Goal: Communication & Community: Answer question/provide support

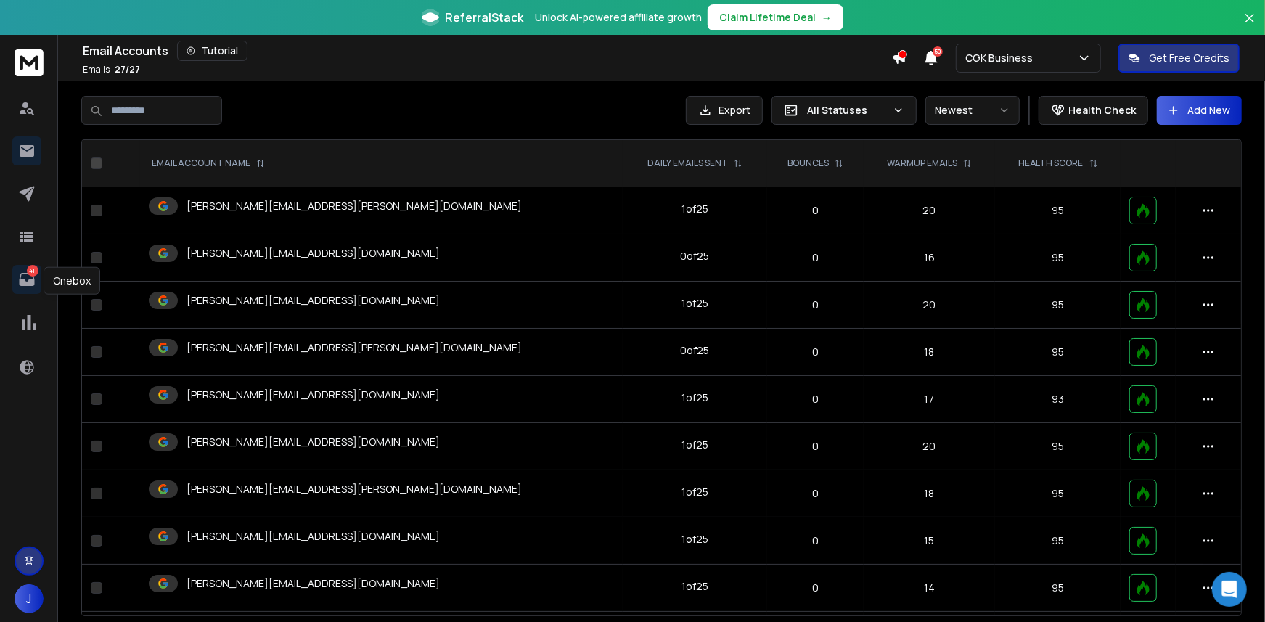
click at [20, 290] on link "41" at bounding box center [26, 279] width 29 height 29
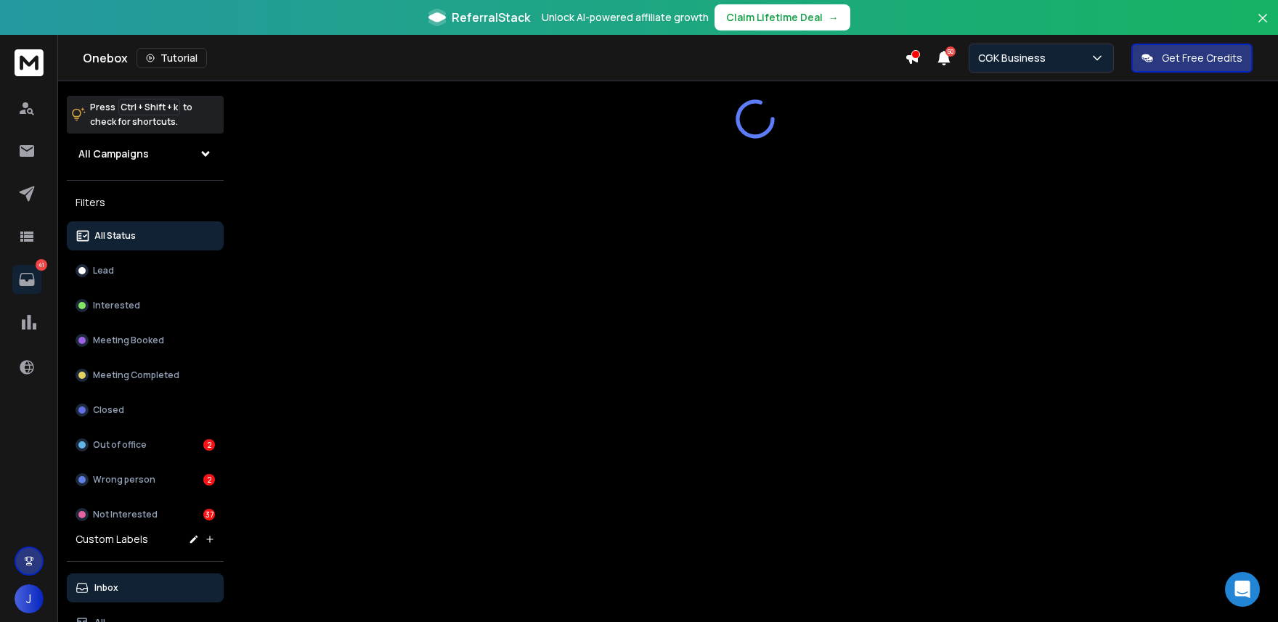
click at [1020, 59] on p "CGK Business" at bounding box center [1014, 58] width 73 height 15
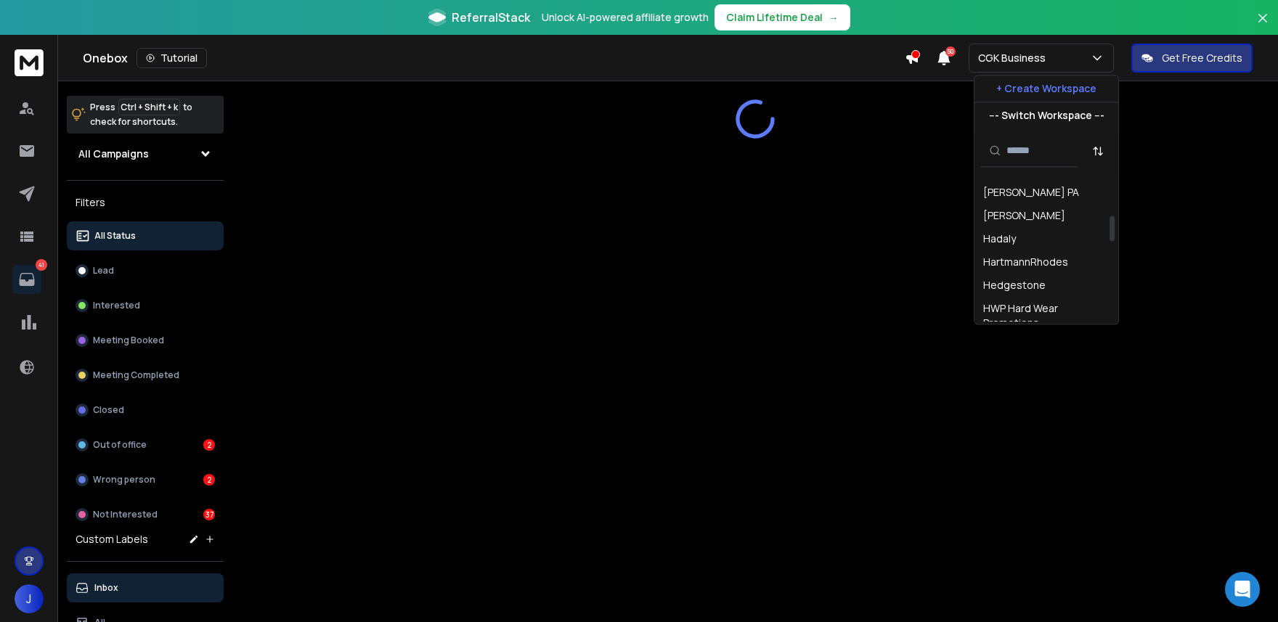
scroll to position [224, 0]
click at [1015, 250] on div "HartmannRhodes" at bounding box center [1025, 257] width 85 height 15
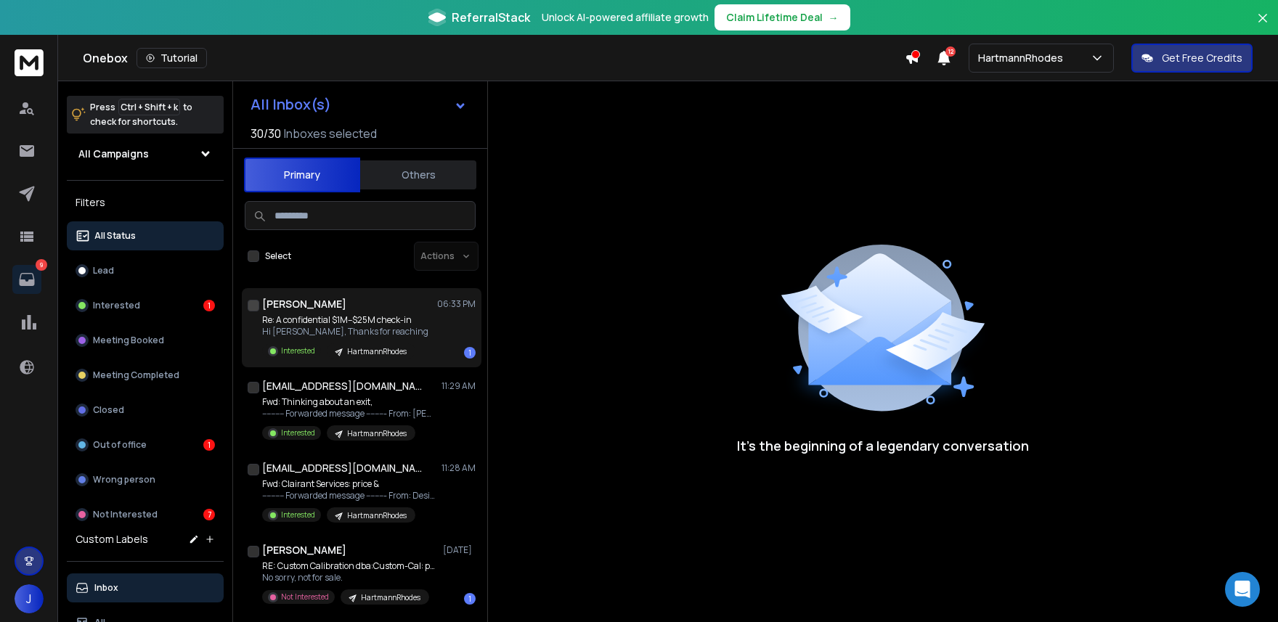
click at [438, 330] on div "Re: A confidential $1M–$25M check-in Hi [PERSON_NAME], Thanks for reaching Inte…" at bounding box center [368, 336] width 213 height 44
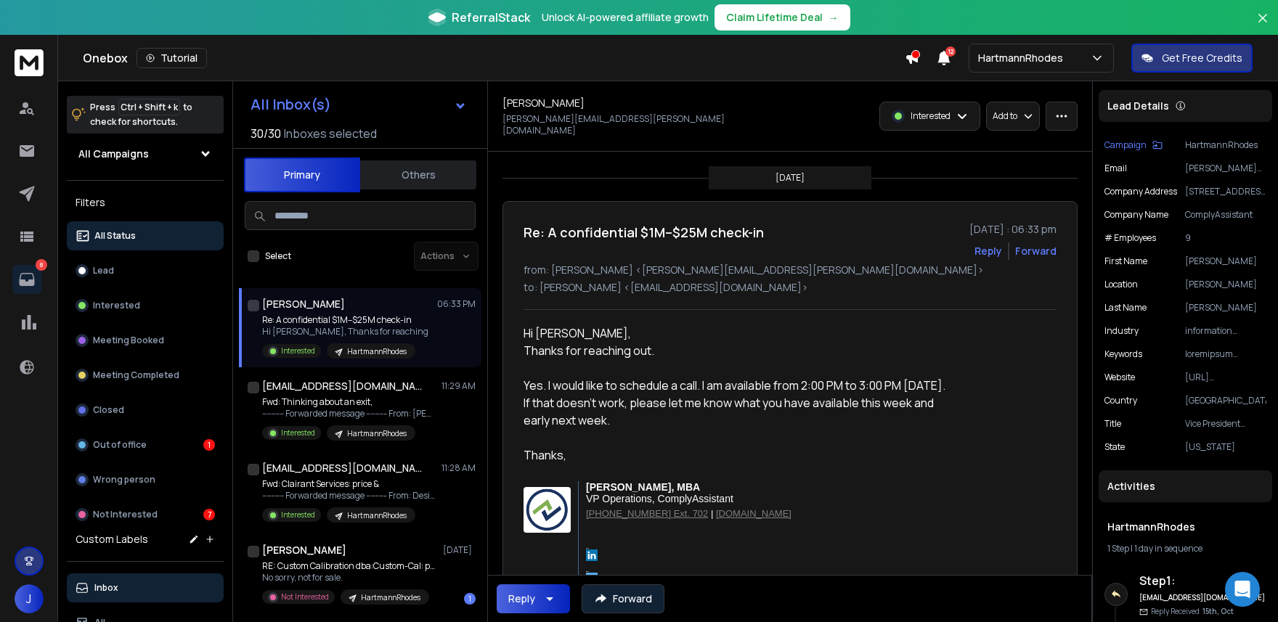
click at [625, 597] on button "Forward" at bounding box center [622, 598] width 83 height 29
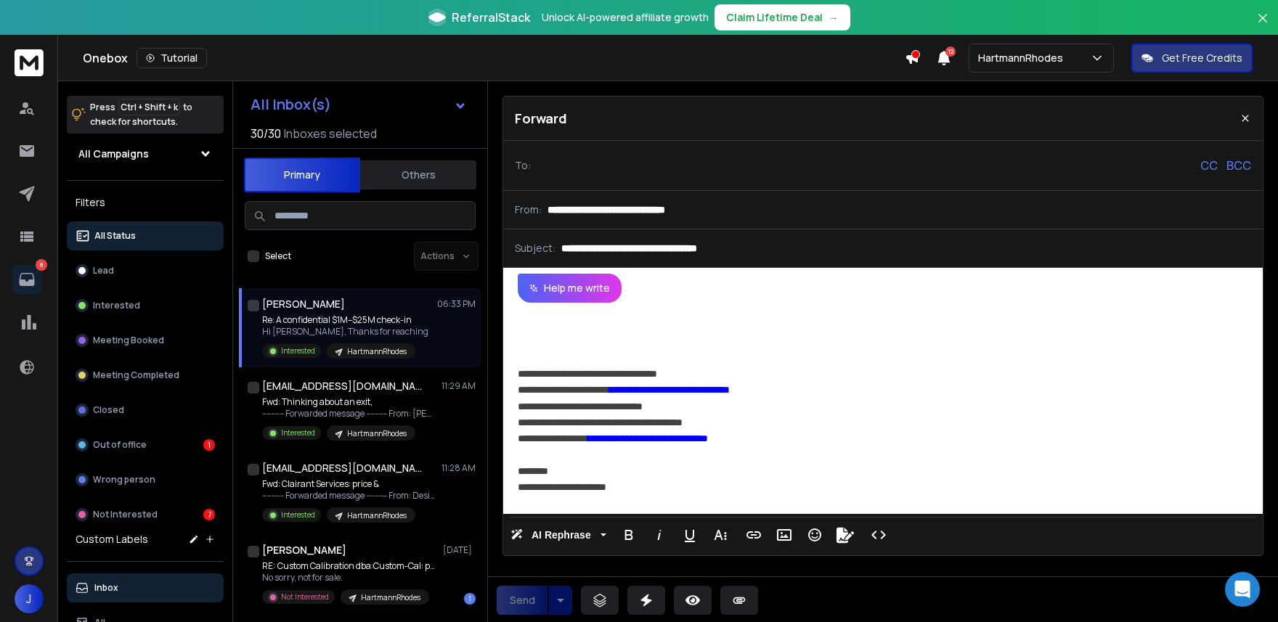
click at [705, 168] on div at bounding box center [865, 165] width 658 height 26
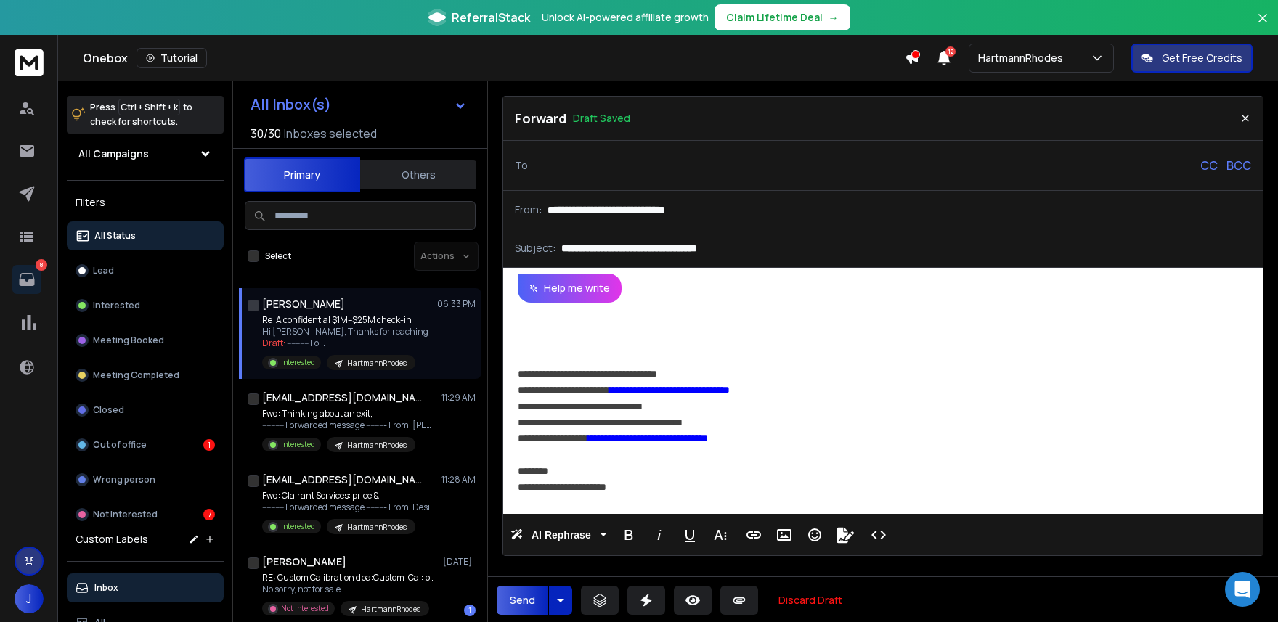
click at [563, 164] on input at bounding box center [587, 165] width 102 height 26
paste input "**********"
type input "**********"
click at [506, 592] on button "Send" at bounding box center [522, 600] width 51 height 29
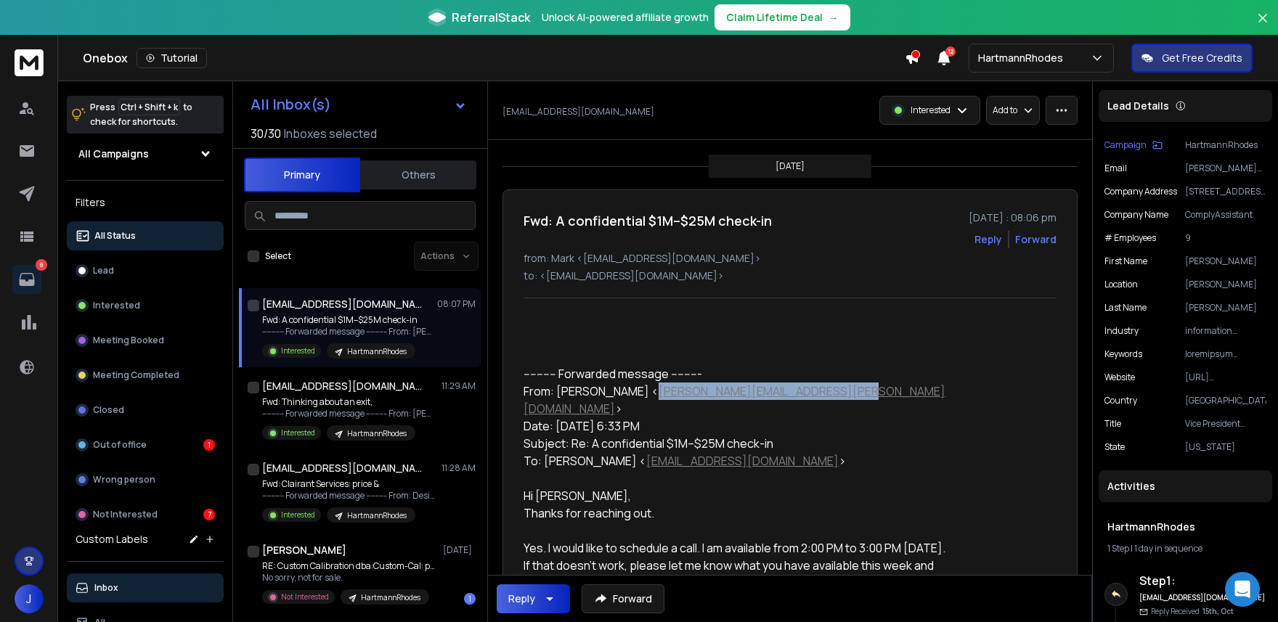
drag, startPoint x: 842, startPoint y: 388, endPoint x: 657, endPoint y: 390, distance: 185.1
click at [657, 390] on div "From: [PERSON_NAME] < [PERSON_NAME][EMAIL_ADDRESS][PERSON_NAME][DOMAIN_NAME] >" at bounding box center [735, 400] width 424 height 35
copy link "[PERSON_NAME][EMAIL_ADDRESS][PERSON_NAME][DOMAIN_NAME]"
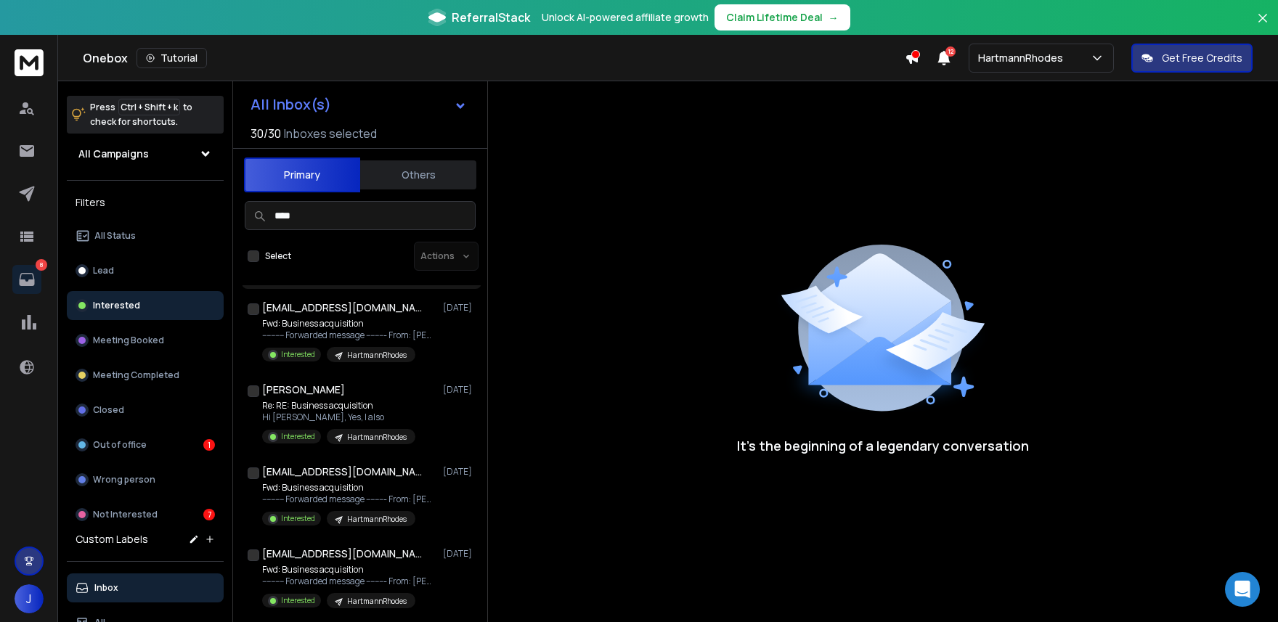
scroll to position [244, 0]
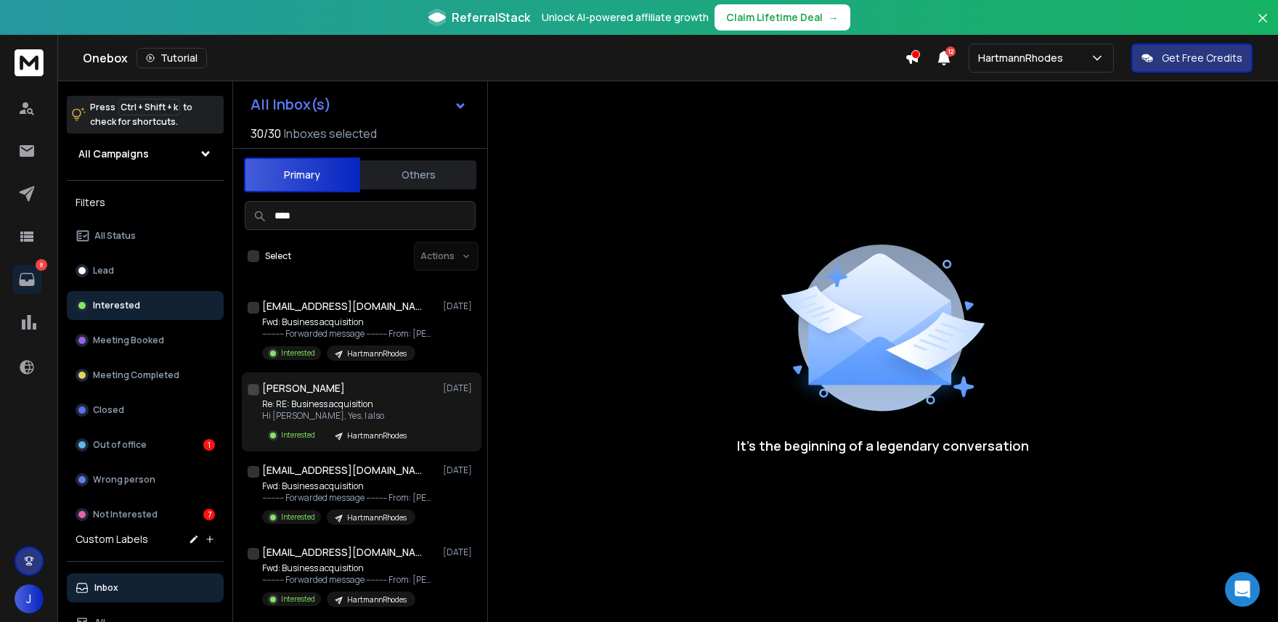
click at [396, 388] on div "Mark Hartmann 12 Oct" at bounding box center [368, 388] width 213 height 15
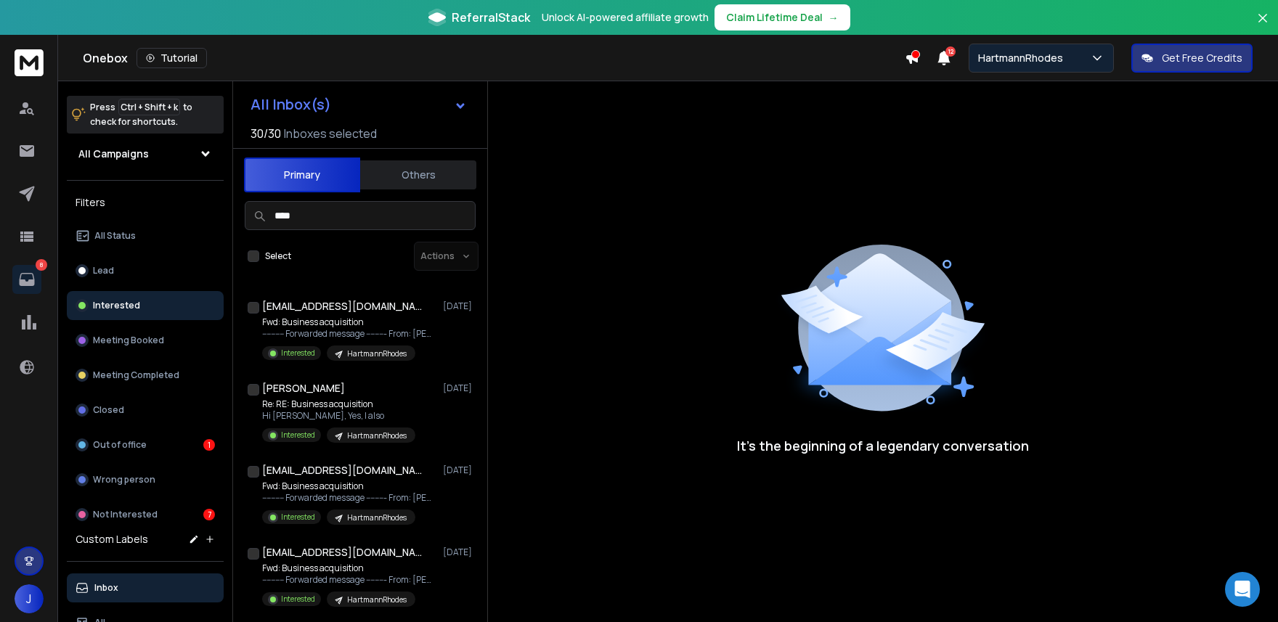
click at [1049, 62] on p "HartmannRhodes" at bounding box center [1023, 58] width 91 height 15
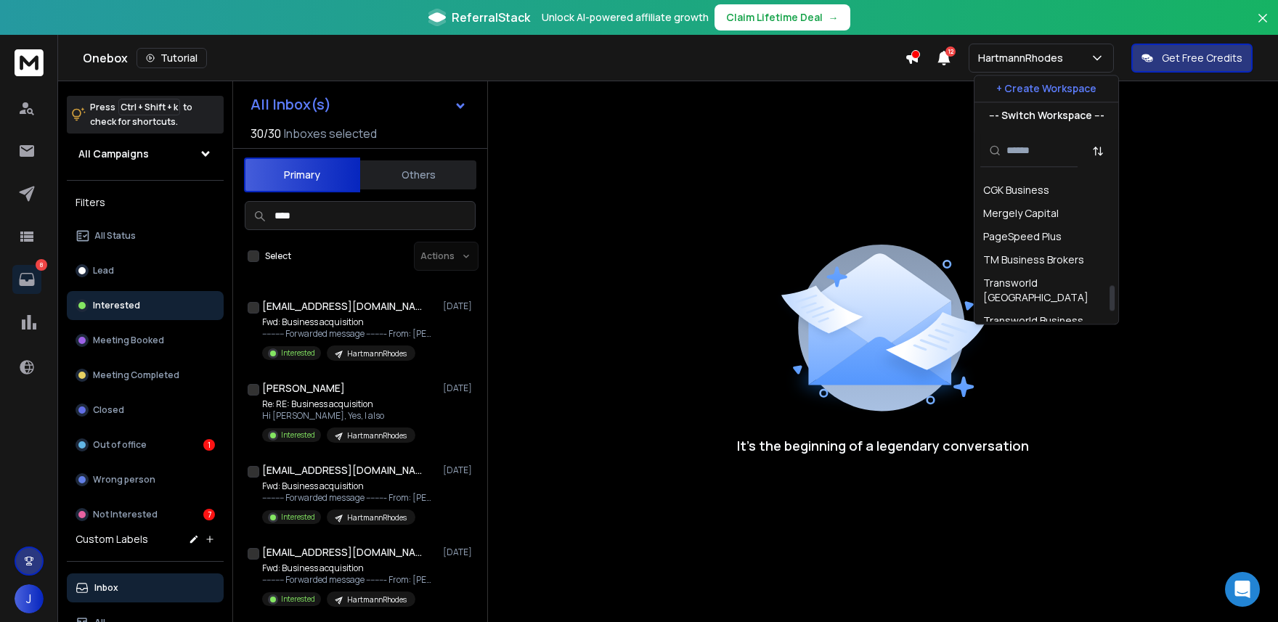
scroll to position [673, 0]
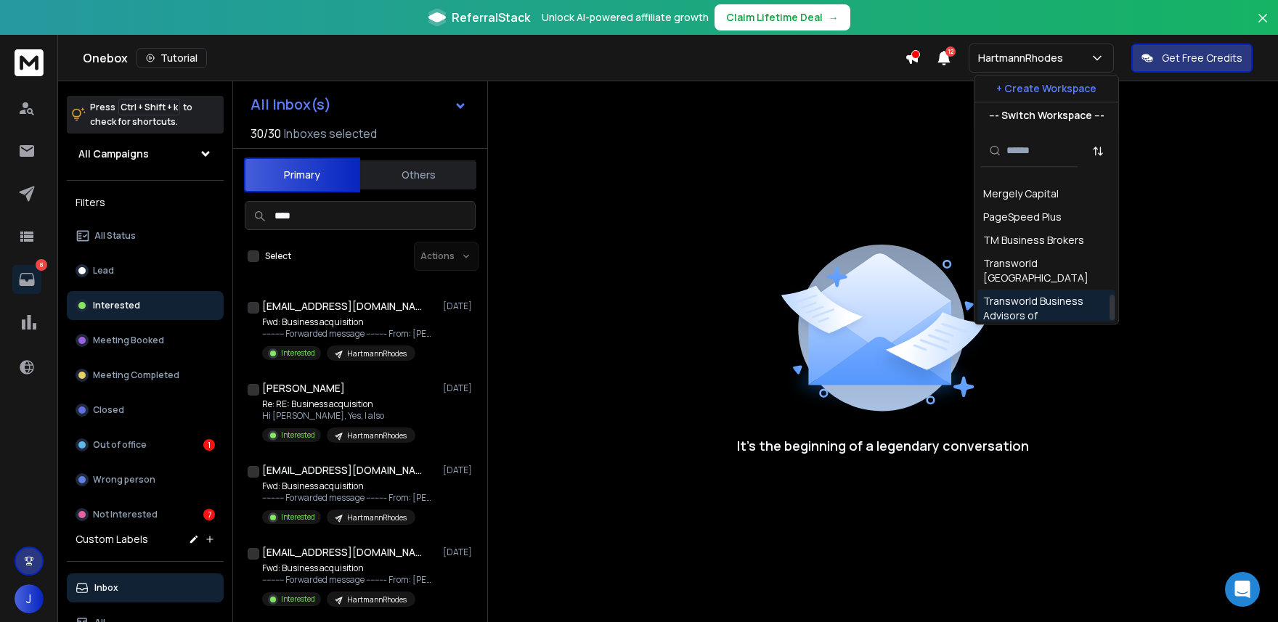
click at [1029, 294] on div "Transworld Business Advisors of NY" at bounding box center [1046, 316] width 126 height 44
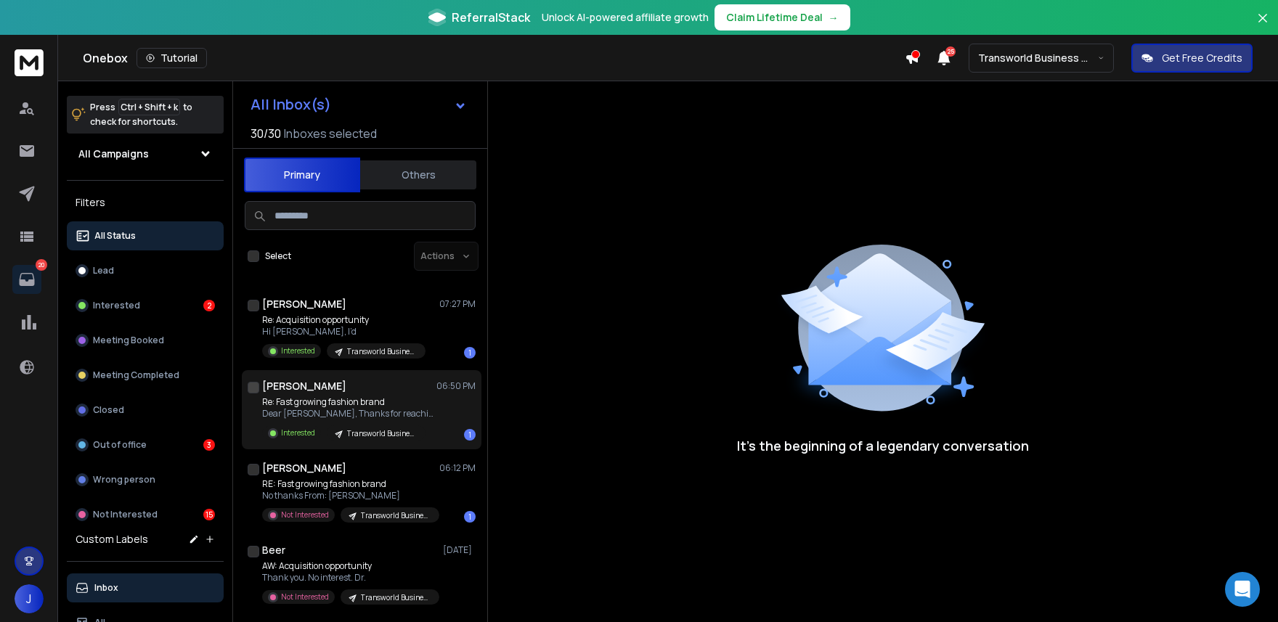
click at [399, 400] on p "Re: Fast growing fashion brand" at bounding box center [349, 402] width 174 height 12
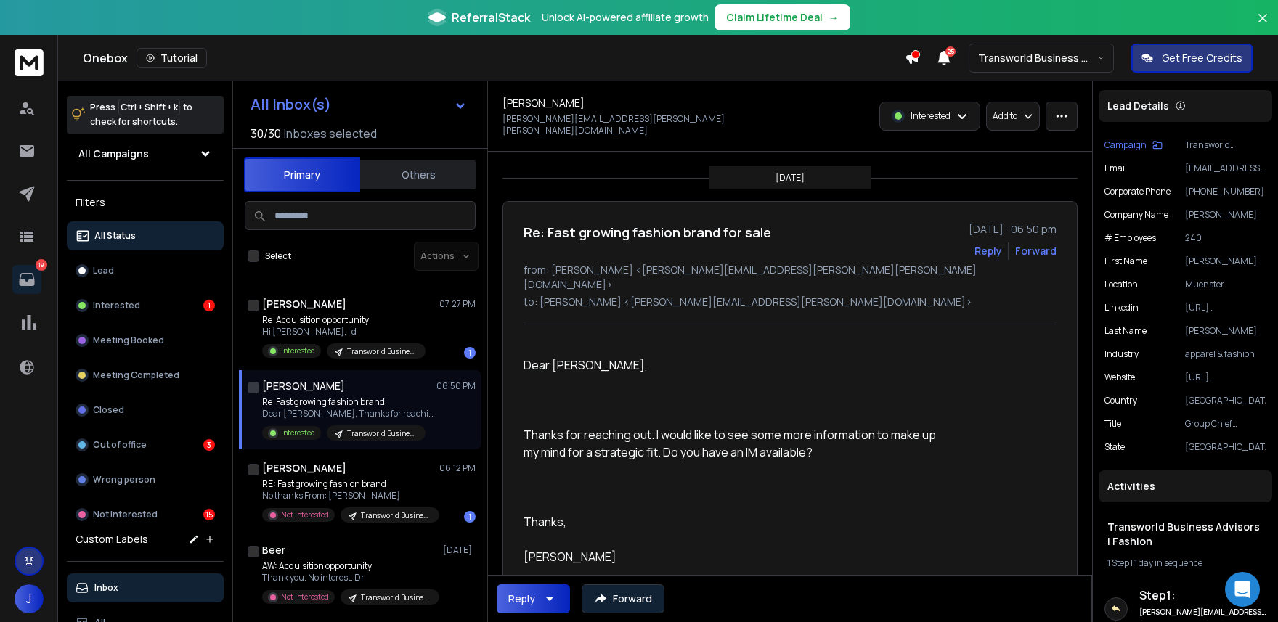
click at [620, 604] on button "Forward" at bounding box center [622, 598] width 83 height 29
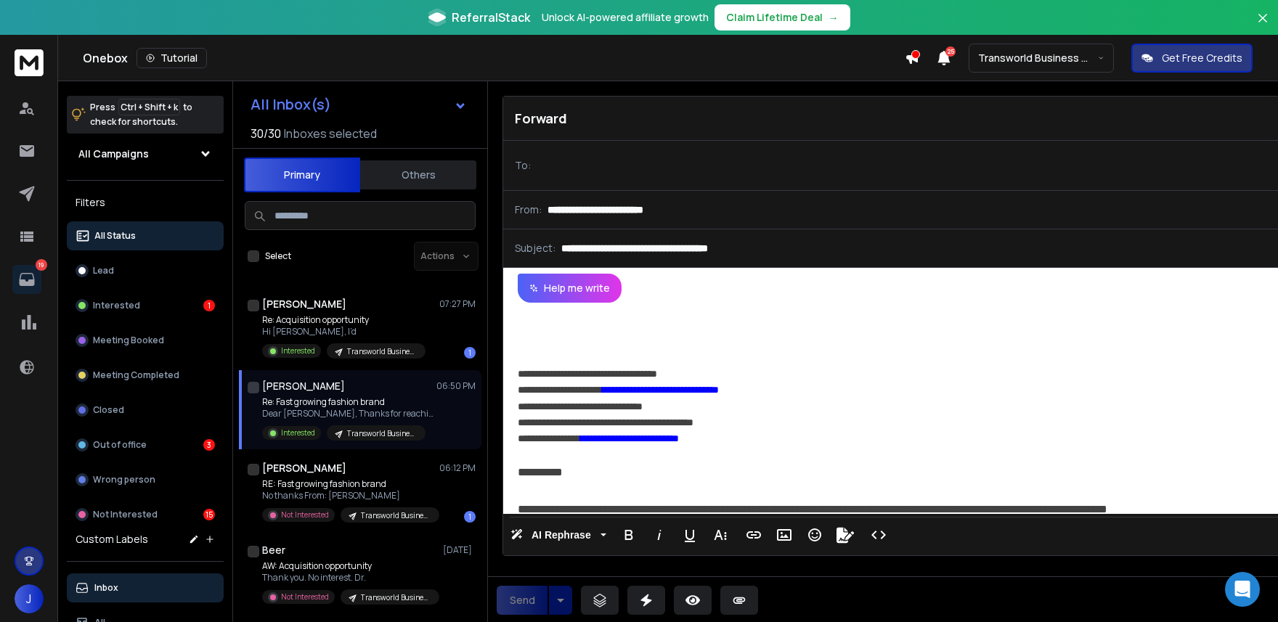
click at [637, 168] on input at bounding box center [587, 165] width 102 height 26
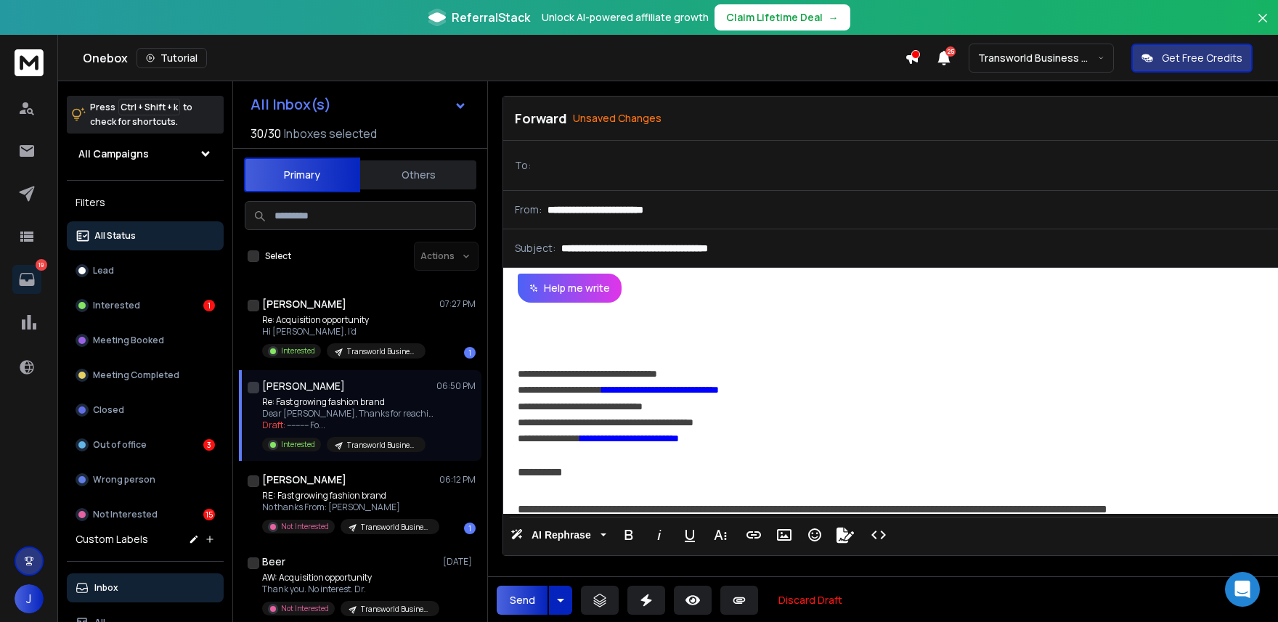
paste input "**********"
type input "**********"
paste input "**********"
type input "**********"
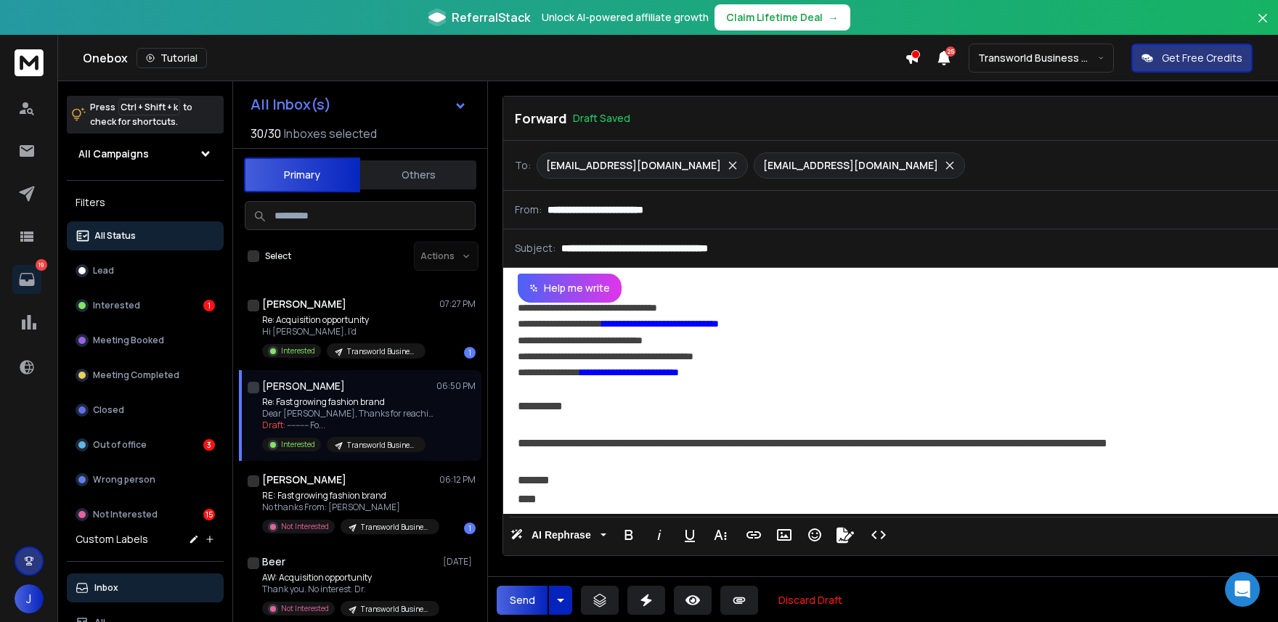
scroll to position [83, 0]
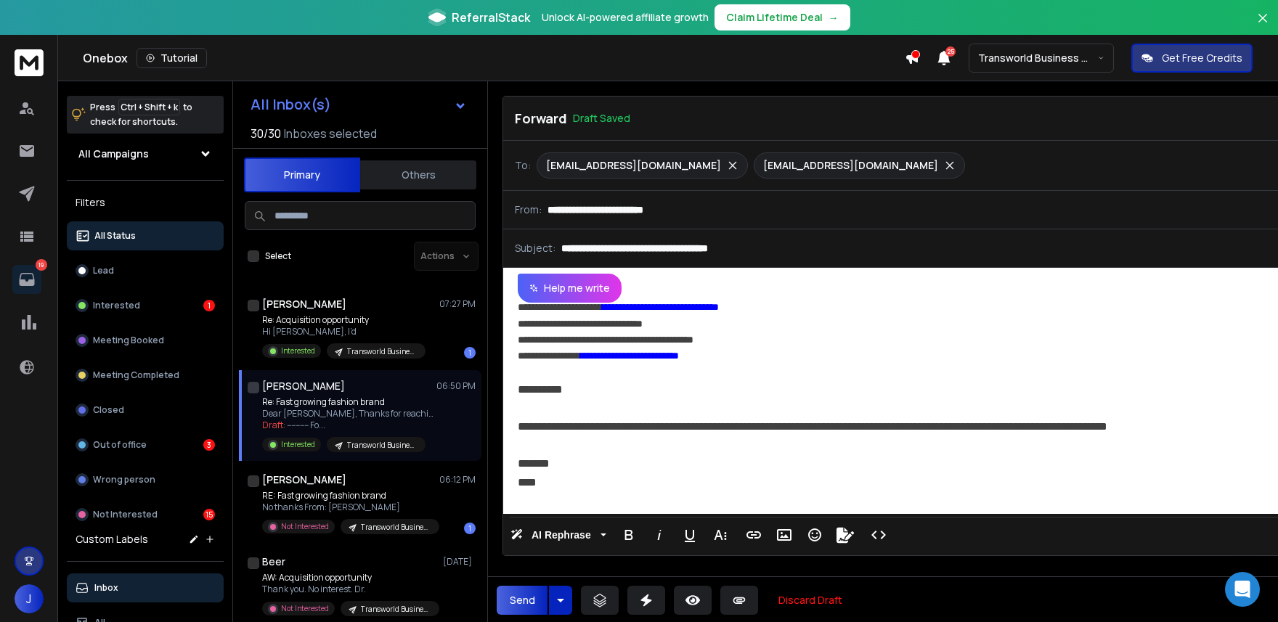
click at [518, 610] on button "Send" at bounding box center [522, 600] width 51 height 29
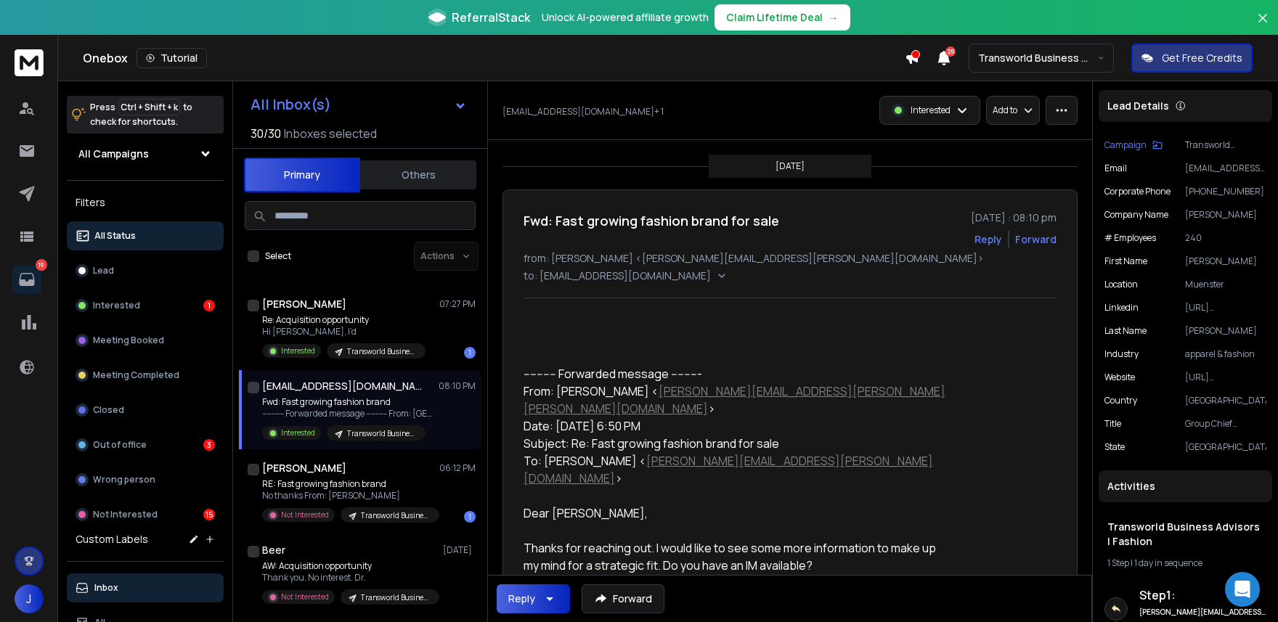
click at [396, 398] on p "Fwd: Fast growing fashion brand" at bounding box center [349, 402] width 174 height 12
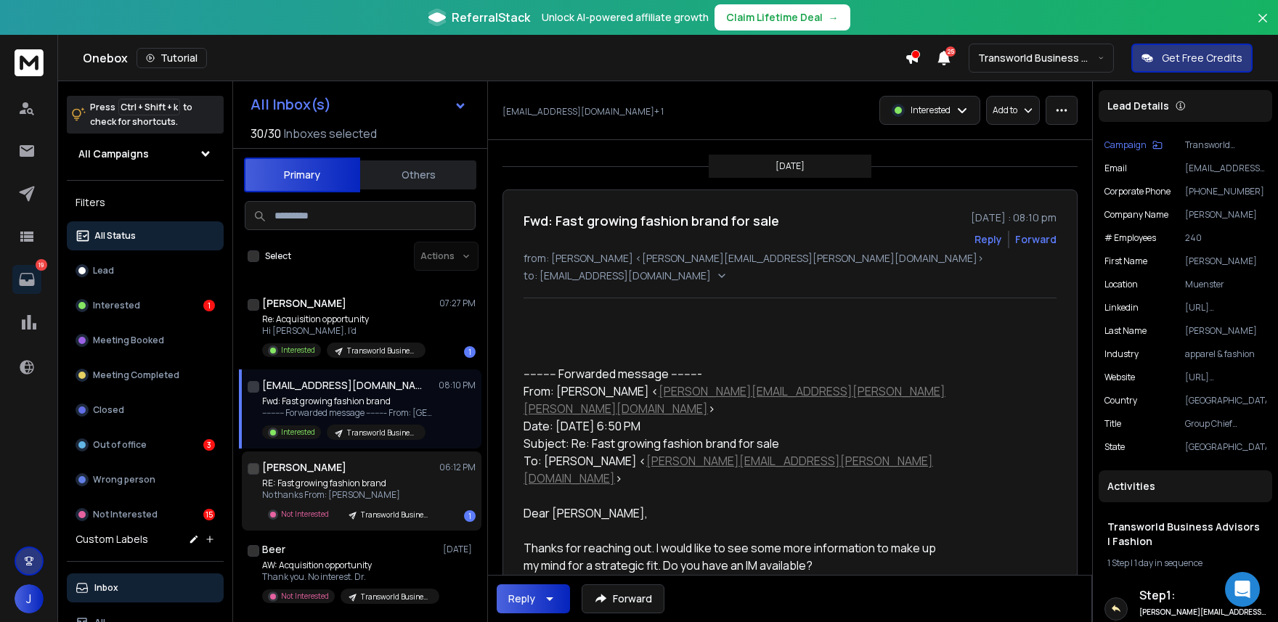
scroll to position [0, 0]
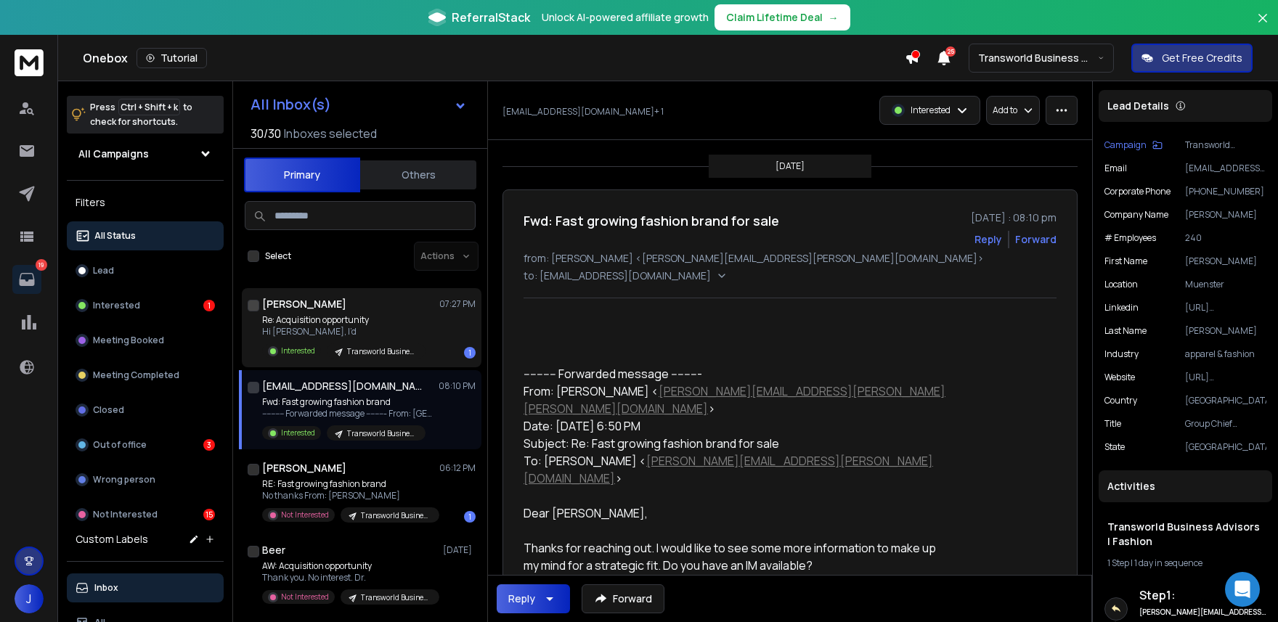
click at [422, 320] on p "Re: Acquisition opportunity" at bounding box center [343, 320] width 163 height 12
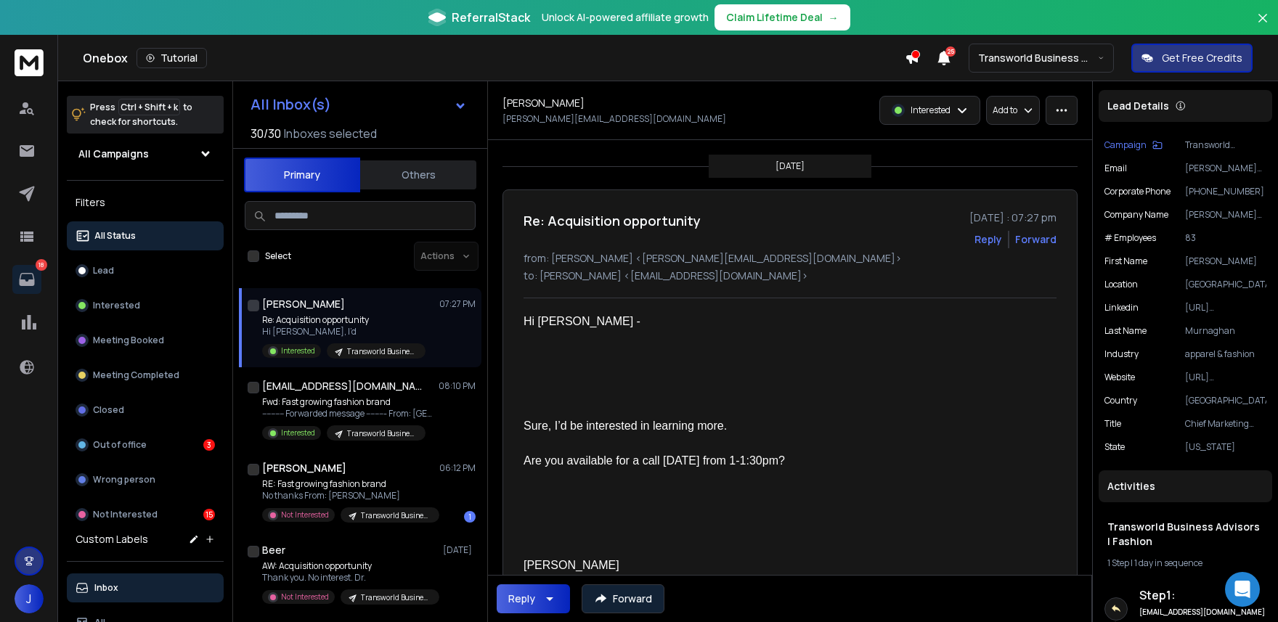
click at [614, 603] on button "Forward" at bounding box center [622, 598] width 83 height 29
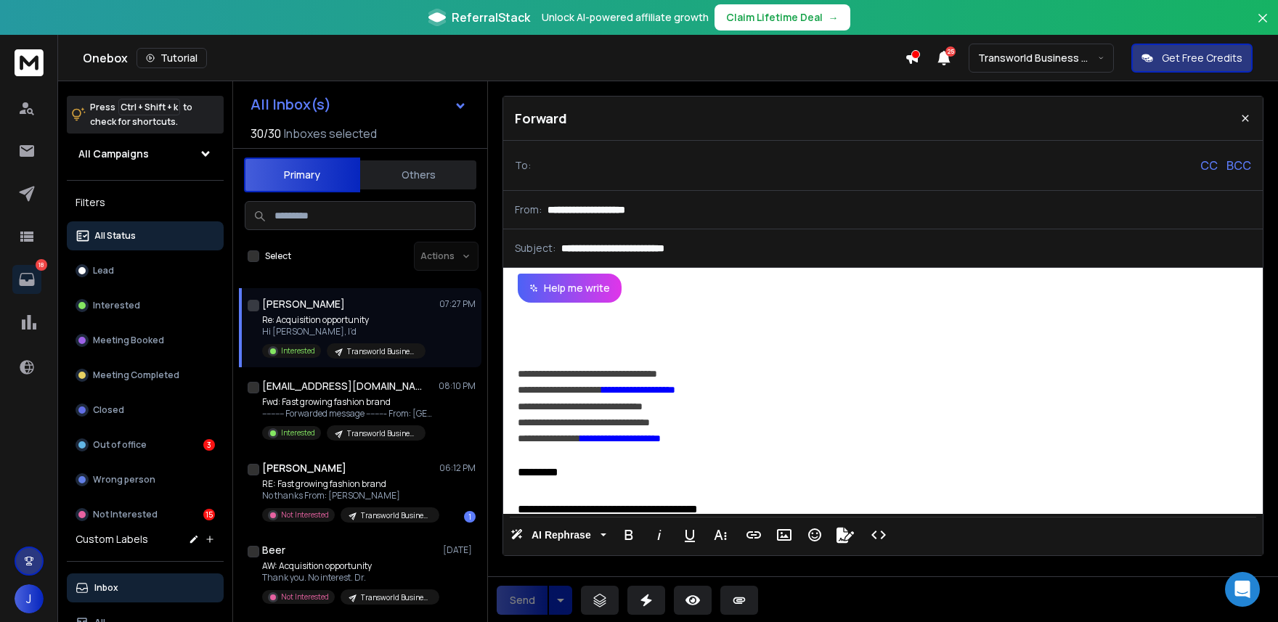
click at [710, 168] on div at bounding box center [865, 165] width 658 height 26
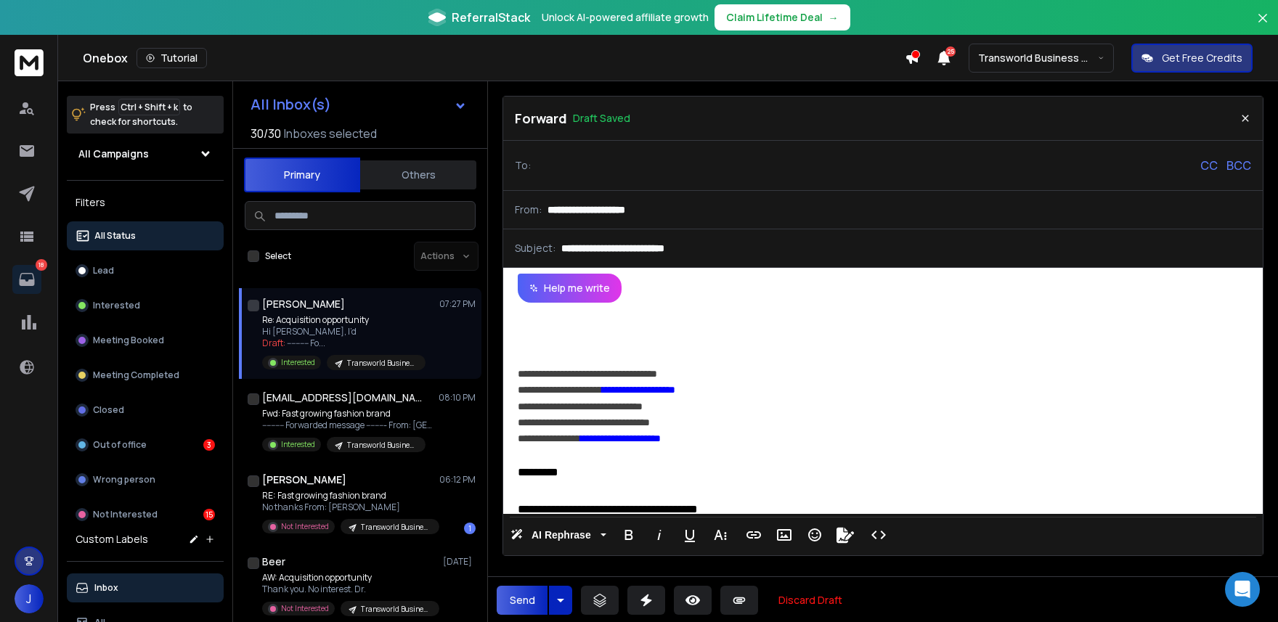
click at [632, 170] on input at bounding box center [587, 165] width 102 height 26
paste input "**********"
type input "**********"
paste input "**********"
type input "**********"
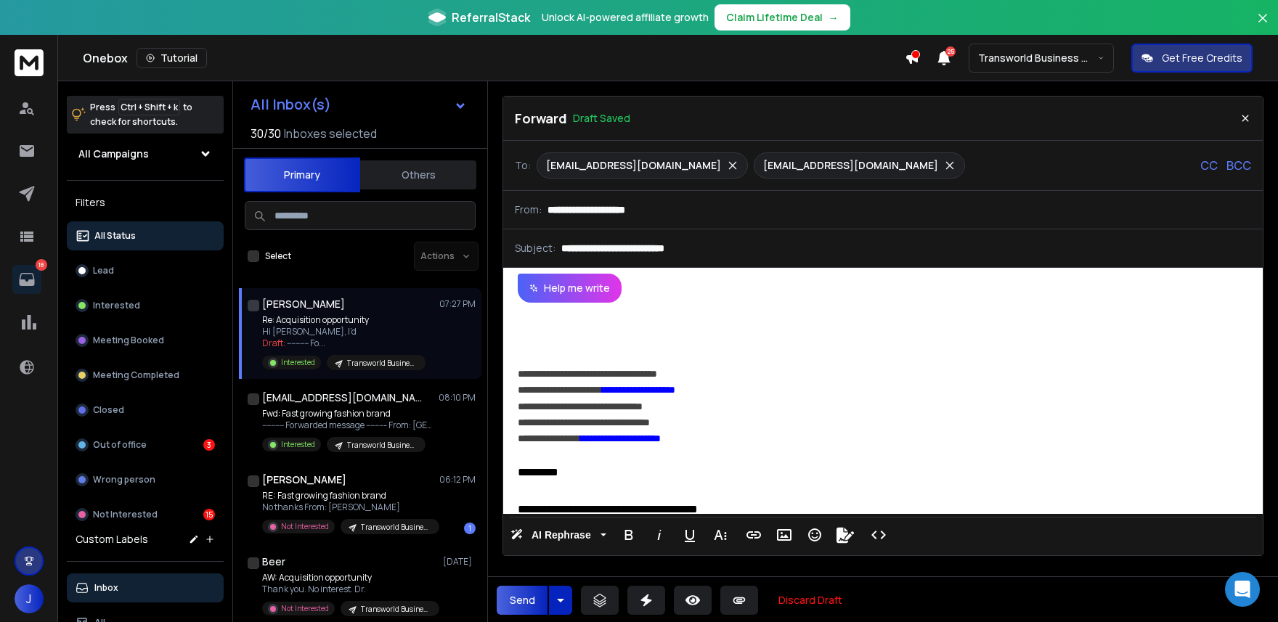
click at [526, 603] on button "Send" at bounding box center [522, 600] width 51 height 29
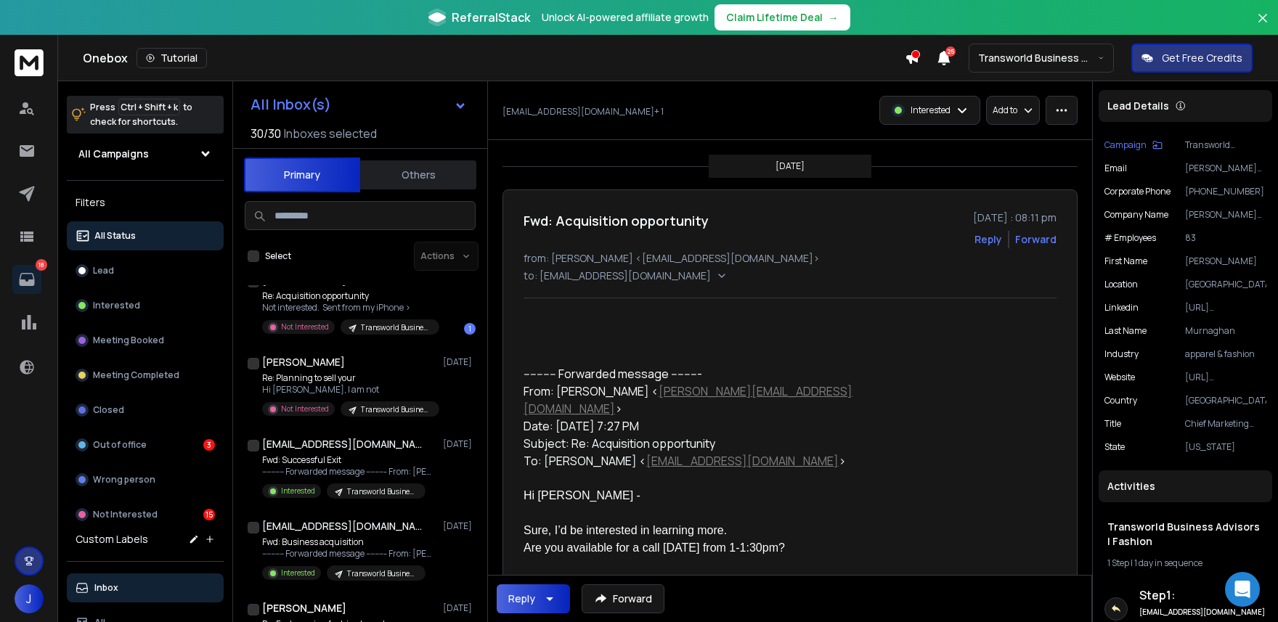
scroll to position [353, 0]
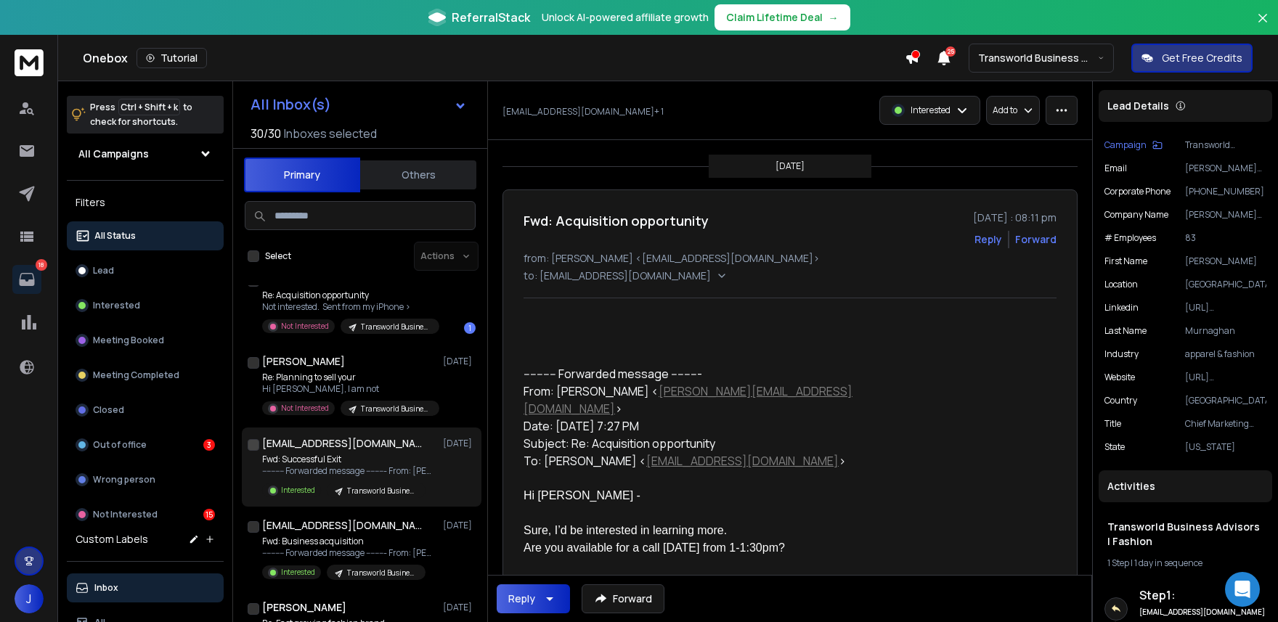
click at [398, 465] on p "---------- Forwarded message --------- From: Jermaine" at bounding box center [349, 471] width 174 height 12
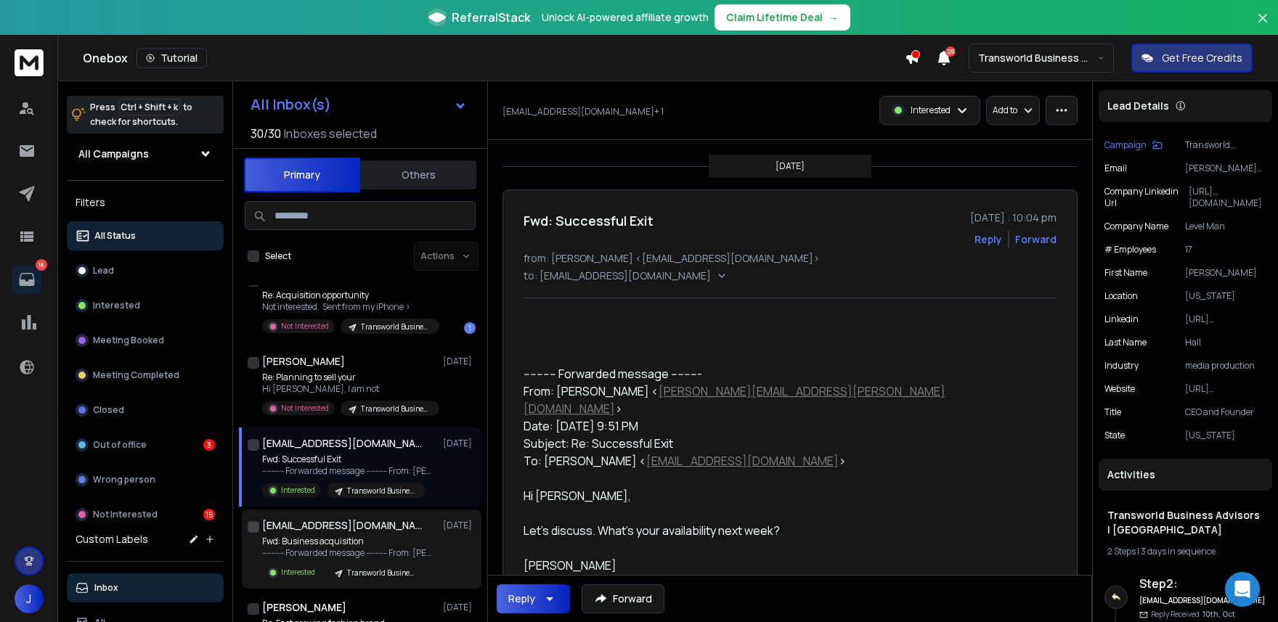
click at [417, 527] on div "Estraus@tworld.com +1 10 Oct" at bounding box center [368, 525] width 213 height 15
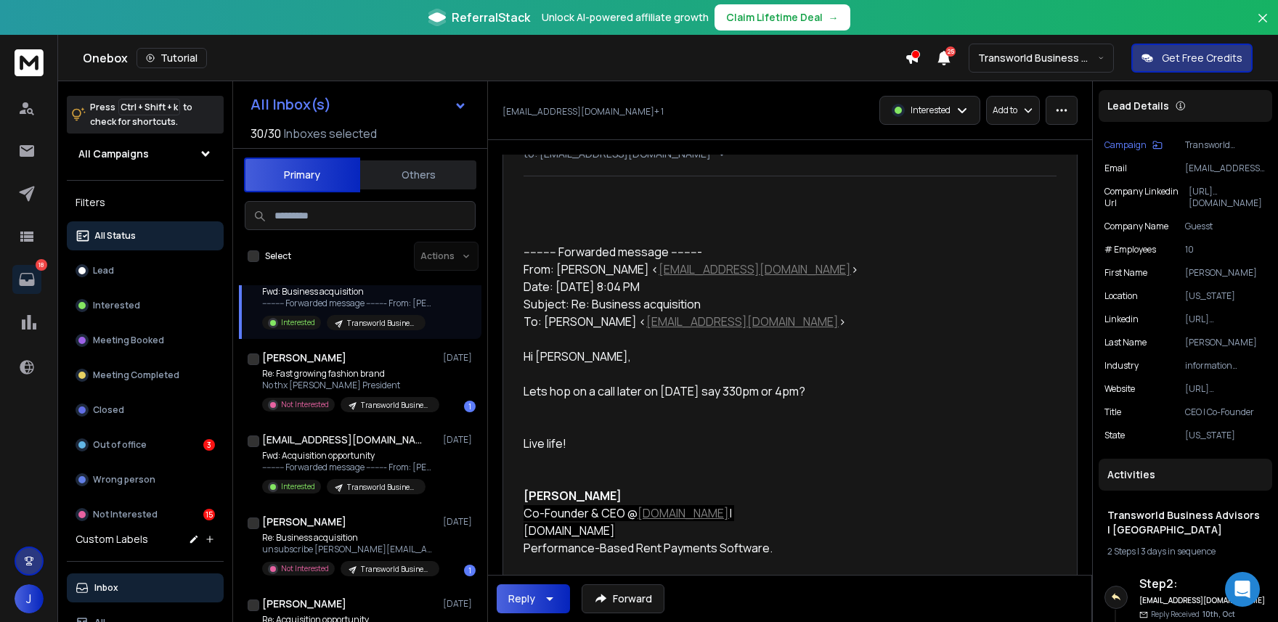
scroll to position [618, 0]
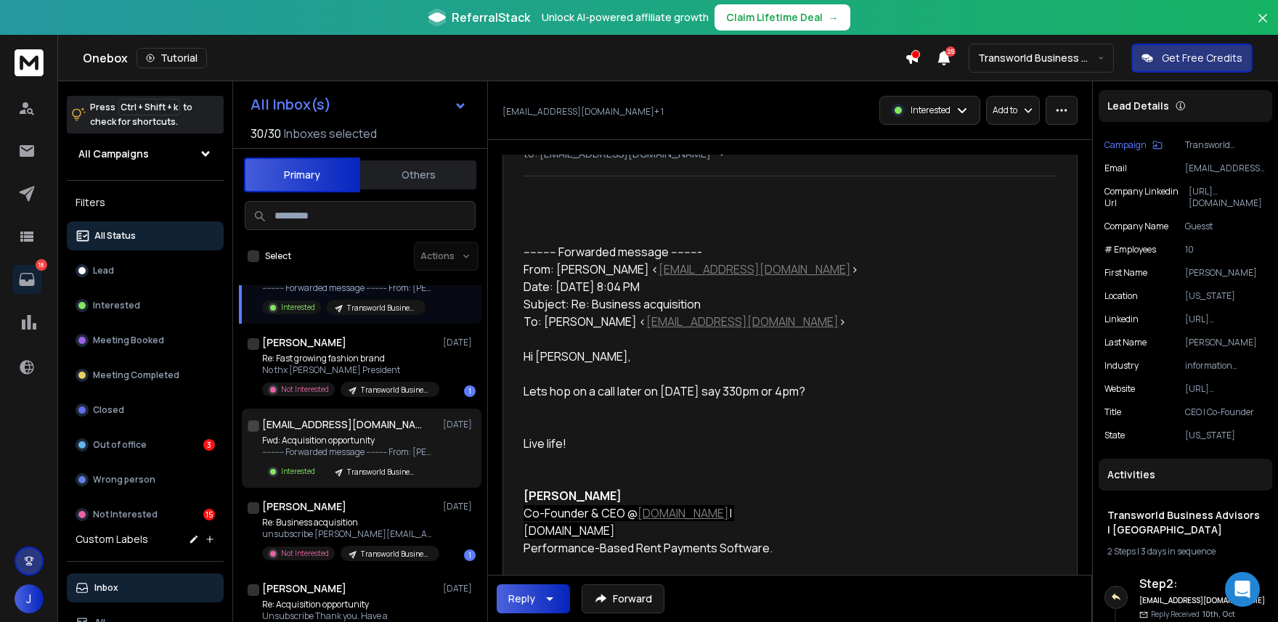
click at [433, 447] on p "---------- Forwarded message --------- From: Julio" at bounding box center [349, 452] width 174 height 12
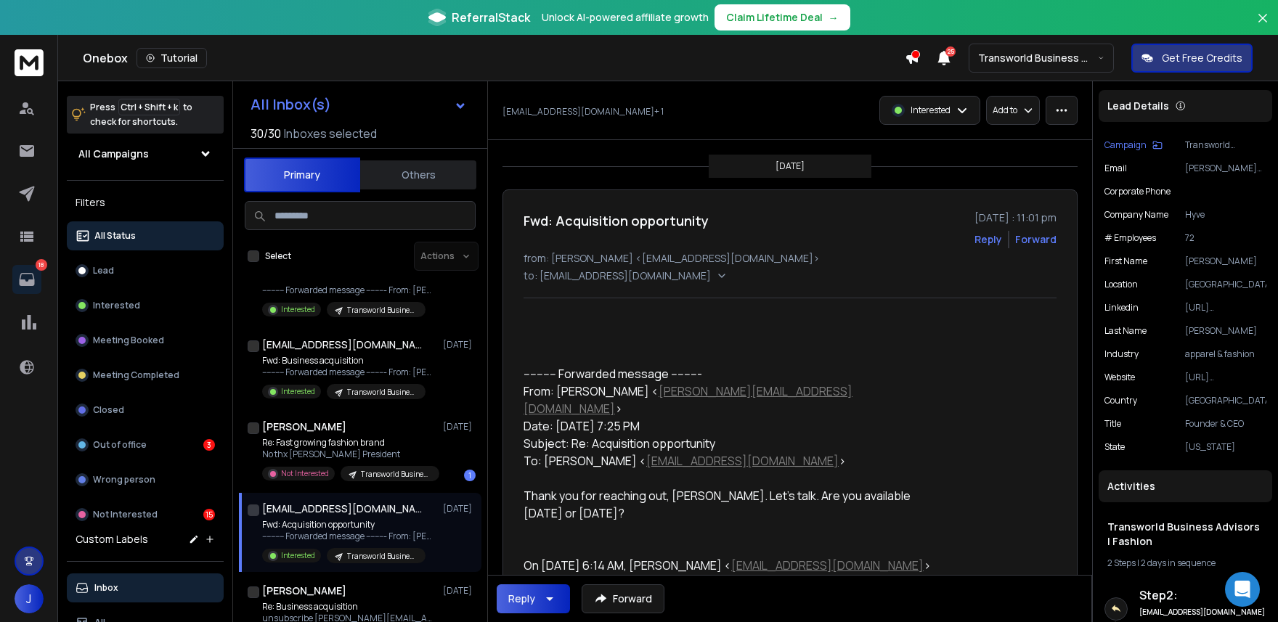
scroll to position [481, 0]
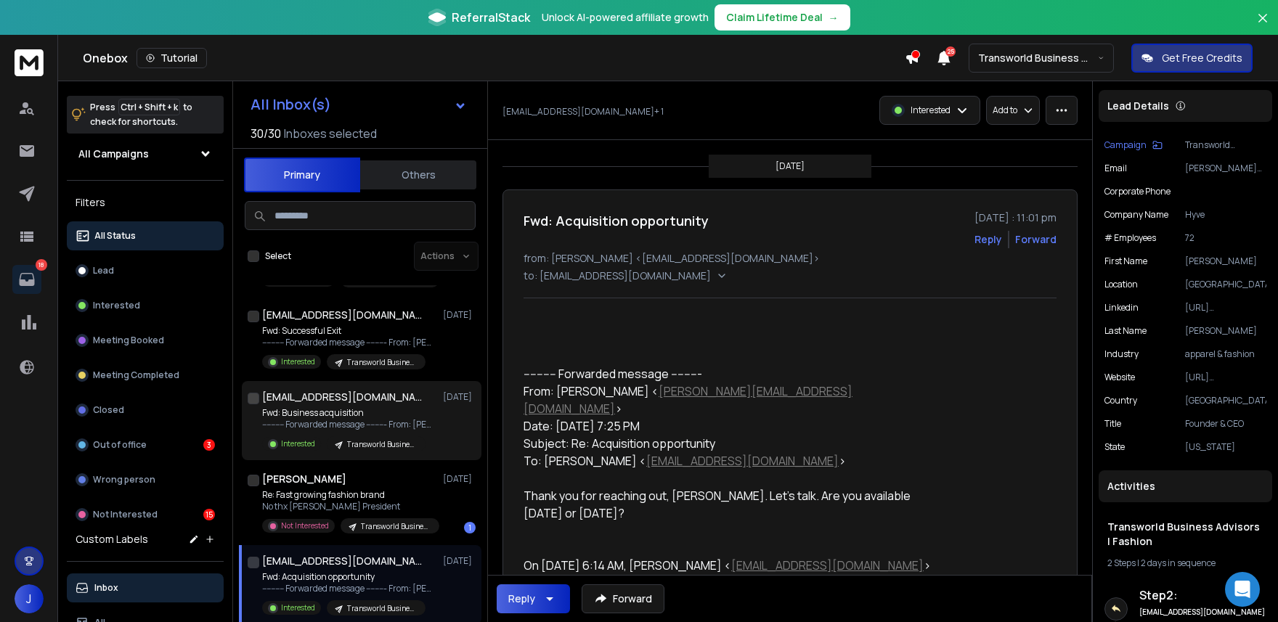
click at [423, 411] on p "Fwd: Business acquisition" at bounding box center [349, 413] width 174 height 12
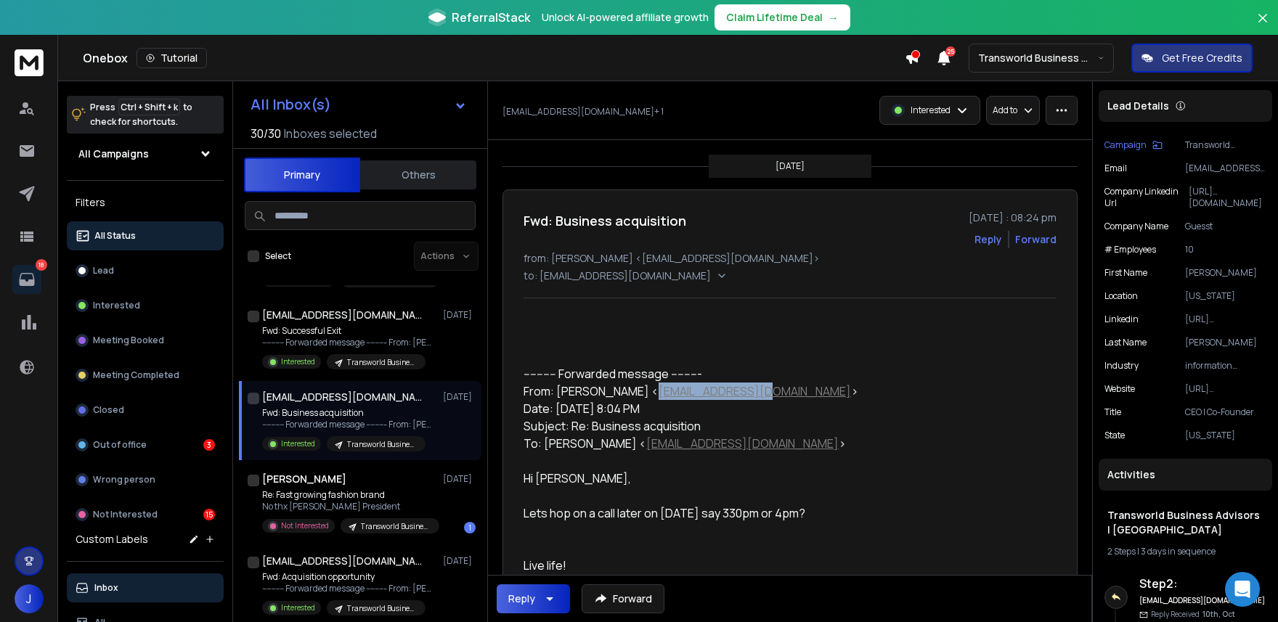
drag, startPoint x: 715, startPoint y: 385, endPoint x: 617, endPoint y: 393, distance: 98.3
click at [617, 393] on div "From: Jay Norris < jnorris@guesst.co >" at bounding box center [735, 391] width 424 height 17
copy link "jnorris@guesst.co"
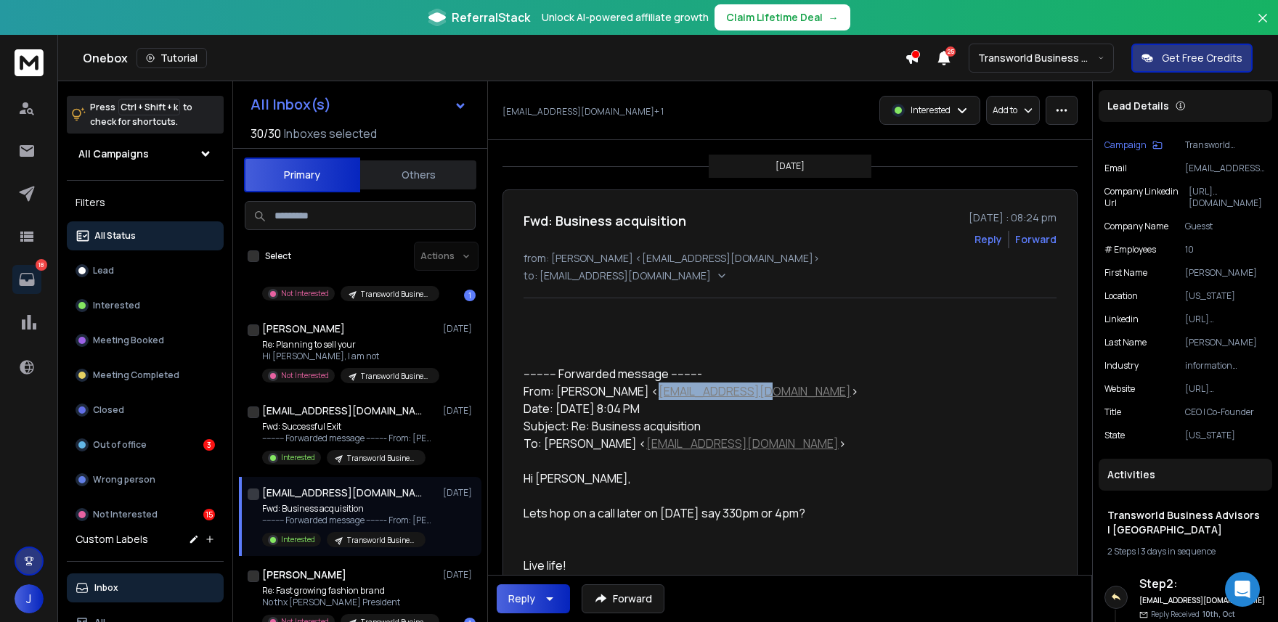
scroll to position [385, 0]
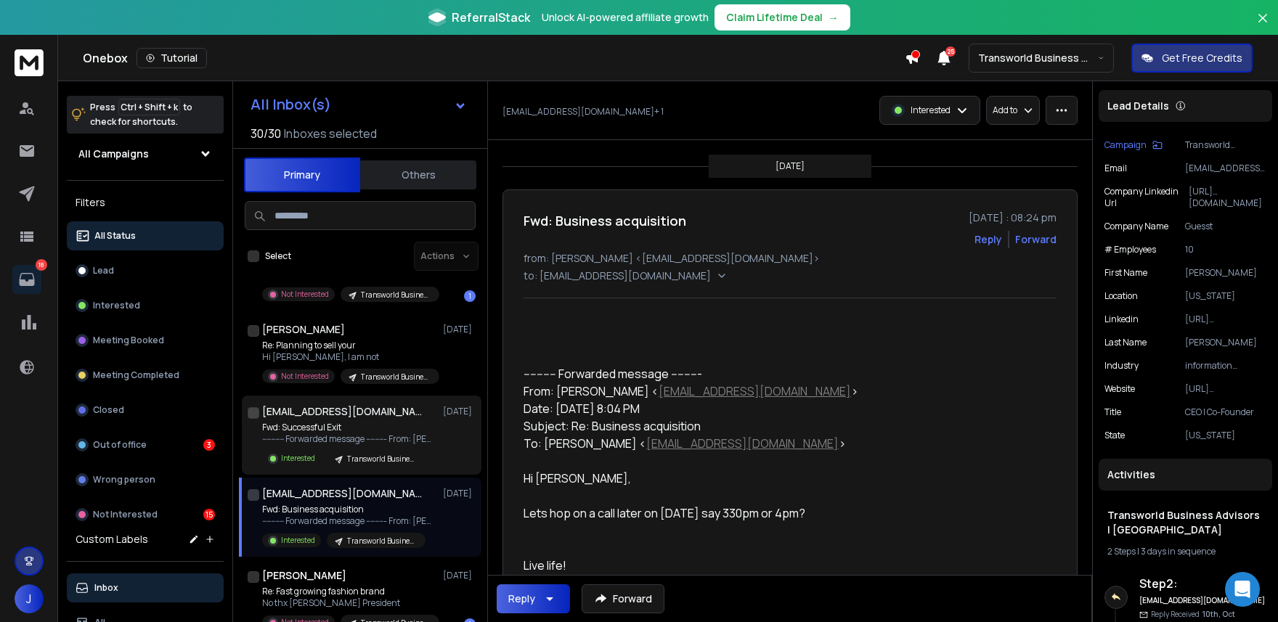
click at [417, 417] on div "Estraus@tworld.com +1 10 Oct" at bounding box center [368, 411] width 213 height 15
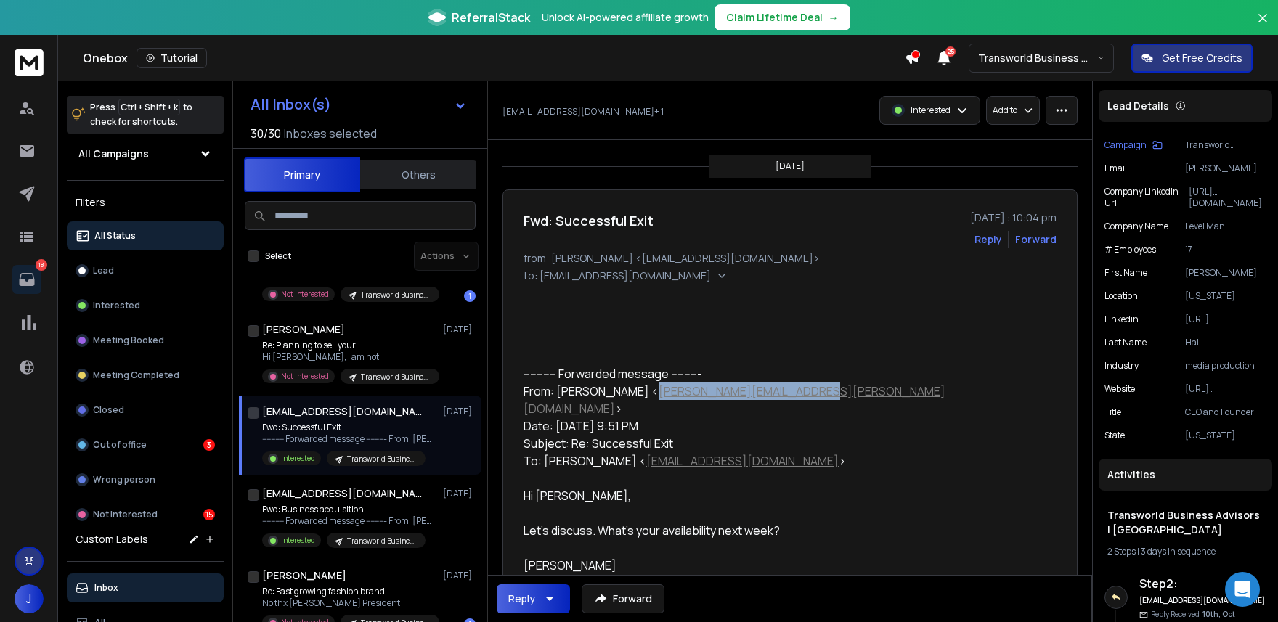
drag, startPoint x: 789, startPoint y: 388, endPoint x: 635, endPoint y: 388, distance: 153.9
click at [635, 388] on div "From: Jermaine Hall < jermaine.hall@levelman.com >" at bounding box center [735, 400] width 424 height 35
copy link "jermaine.hall@levelman.com"
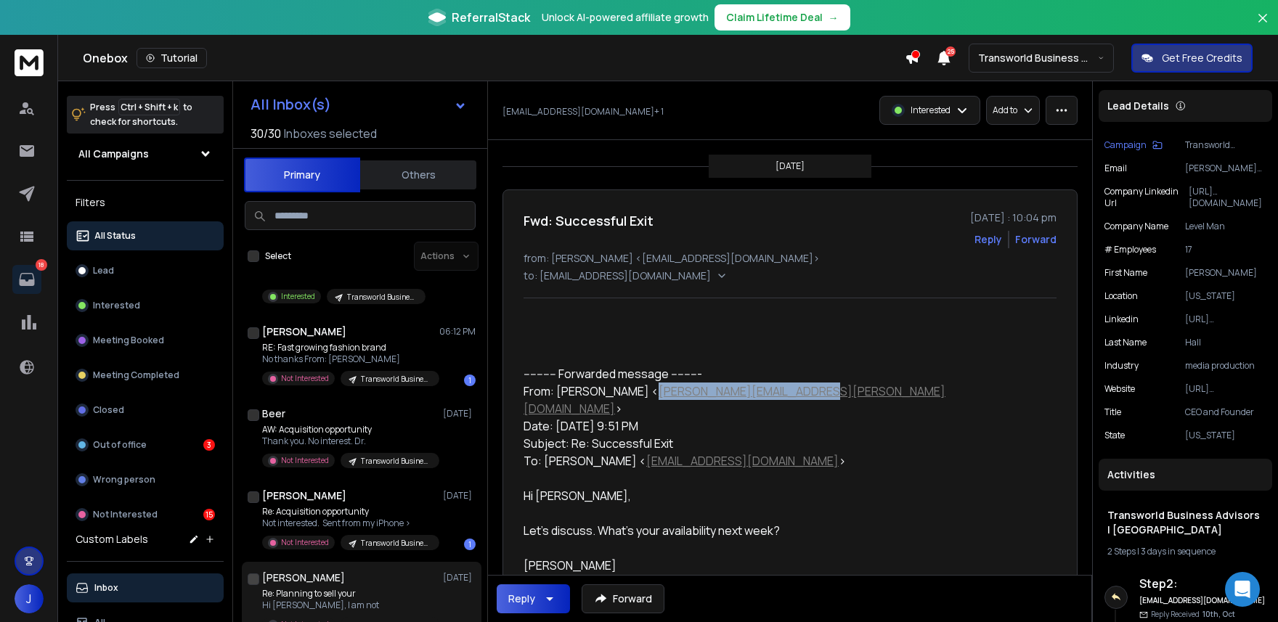
scroll to position [0, 0]
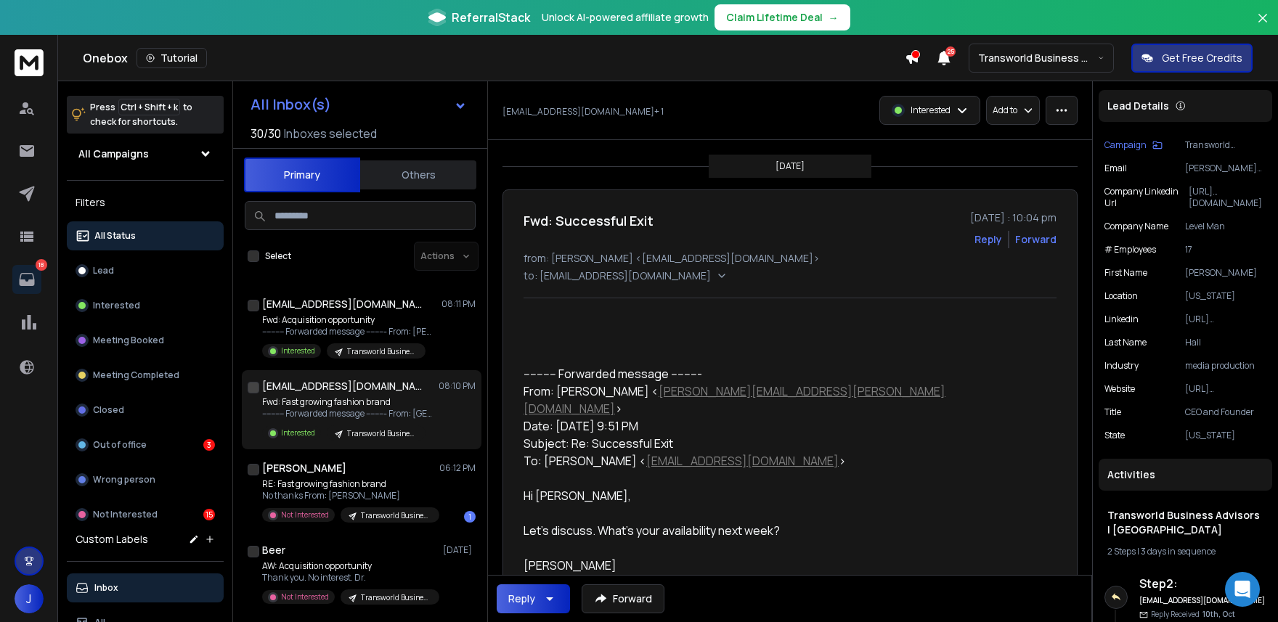
click at [433, 395] on div "Estraus@tworld.com +1 08:10 PM Fwd: Fast growing fashion brand ---------- Forwa…" at bounding box center [368, 410] width 213 height 62
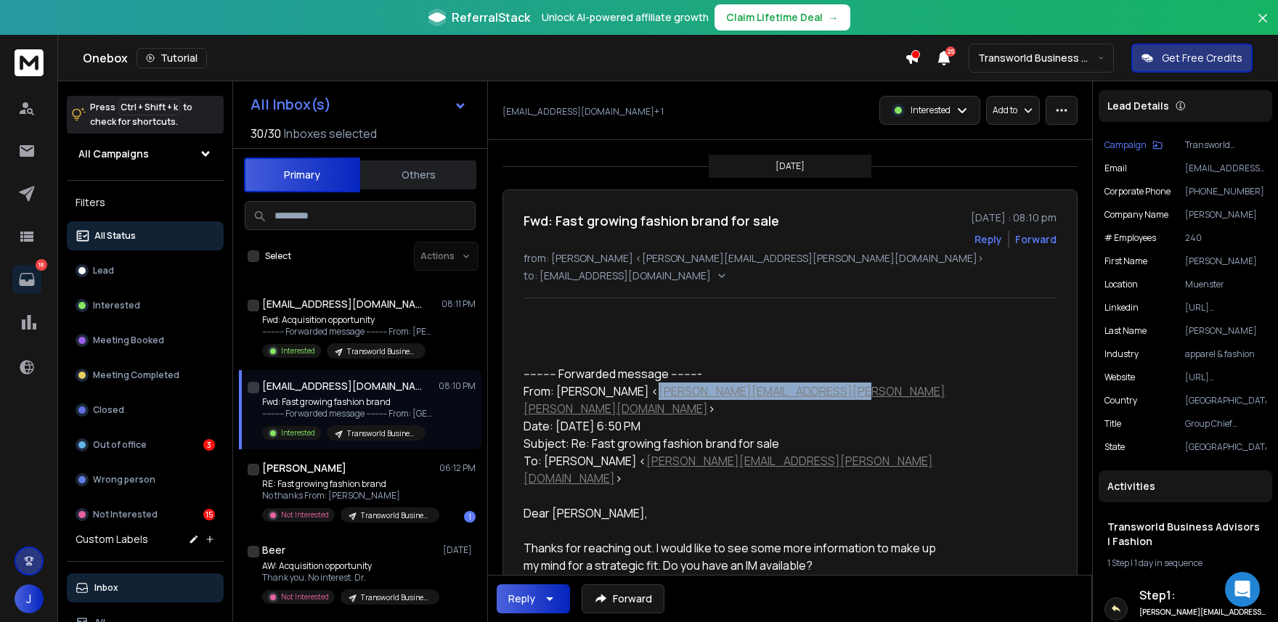
drag, startPoint x: 830, startPoint y: 388, endPoint x: 651, endPoint y: 394, distance: 179.4
click at [651, 394] on div "From: Barrantes, Marc < Marc.Barrantes@seidensticker.de >" at bounding box center [735, 400] width 424 height 35
copy link "Marc.Barrantes@seidensticker.de"
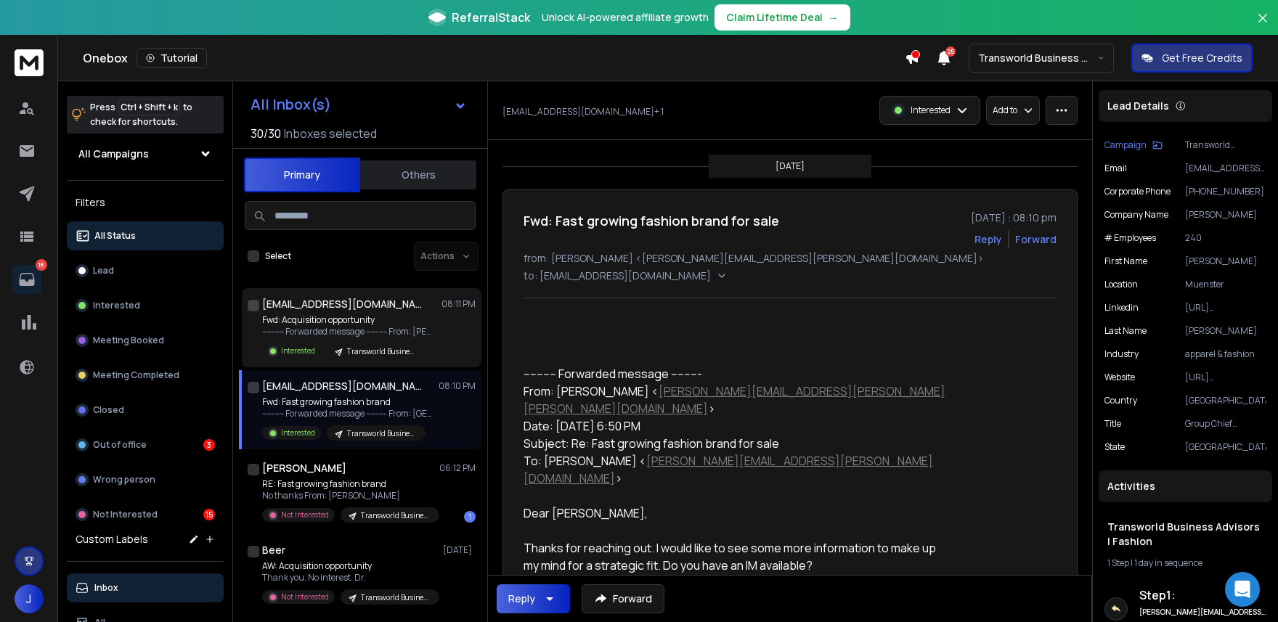
click at [430, 322] on p "Fwd: Acquisition opportunity" at bounding box center [349, 320] width 174 height 12
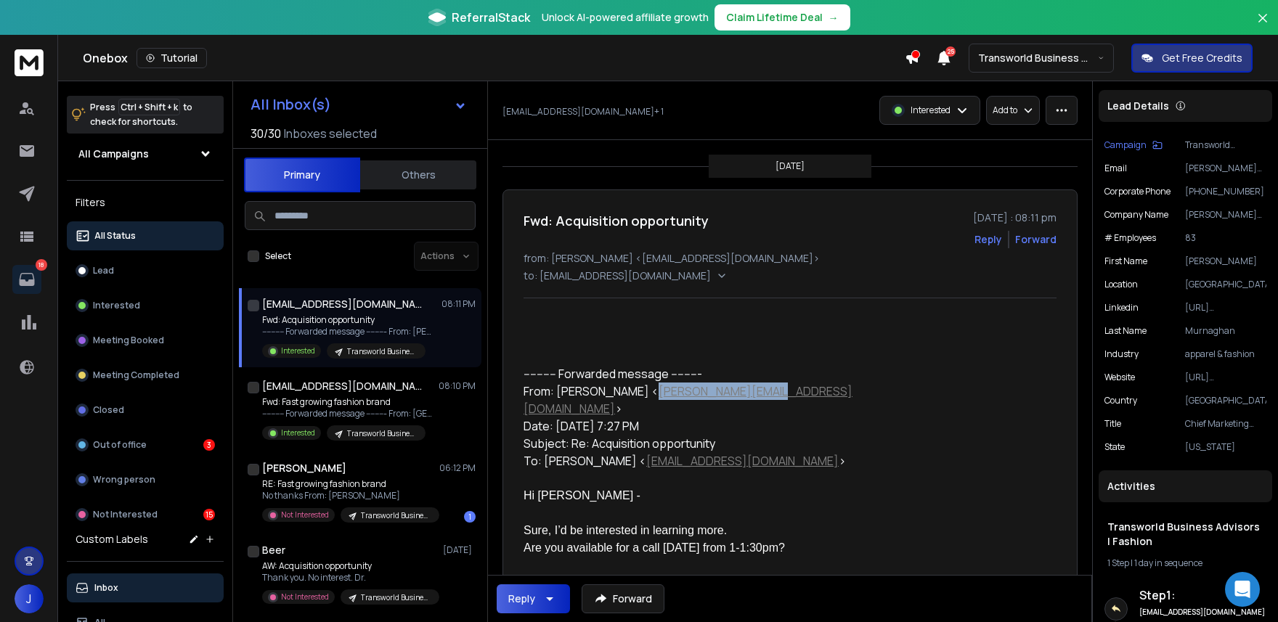
drag, startPoint x: 771, startPoint y: 388, endPoint x: 655, endPoint y: 393, distance: 116.2
click at [655, 393] on div "From: Kelly Murnaghan < Kelly@shadyrays.com >" at bounding box center [735, 400] width 424 height 35
